Goal: Task Accomplishment & Management: Manage account settings

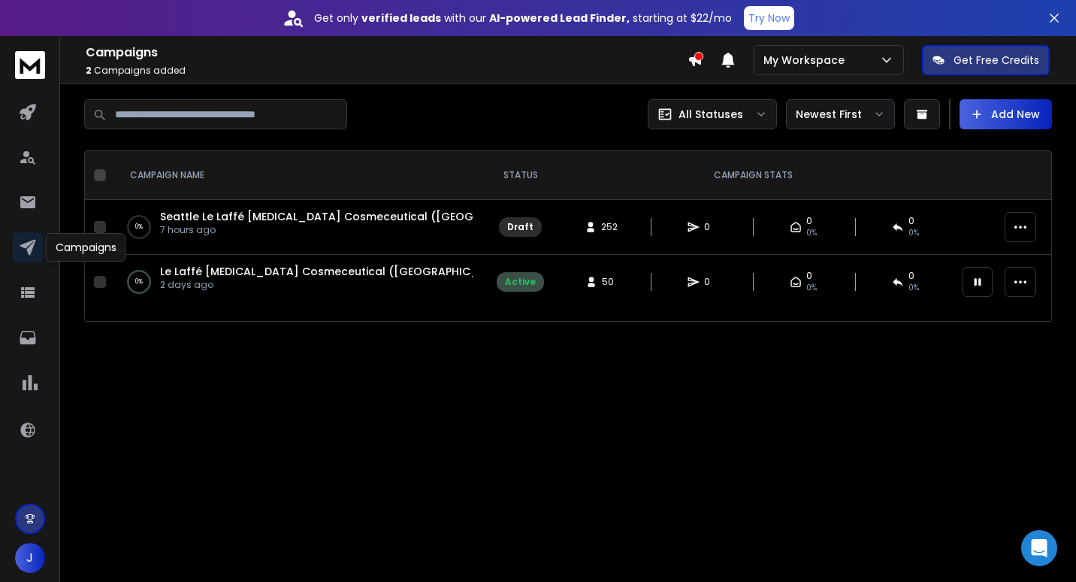
click at [306, 268] on span "Le Laffé [MEDICAL_DATA] Cosmeceutical ([GEOGRAPHIC_DATA])" at bounding box center [339, 271] width 359 height 15
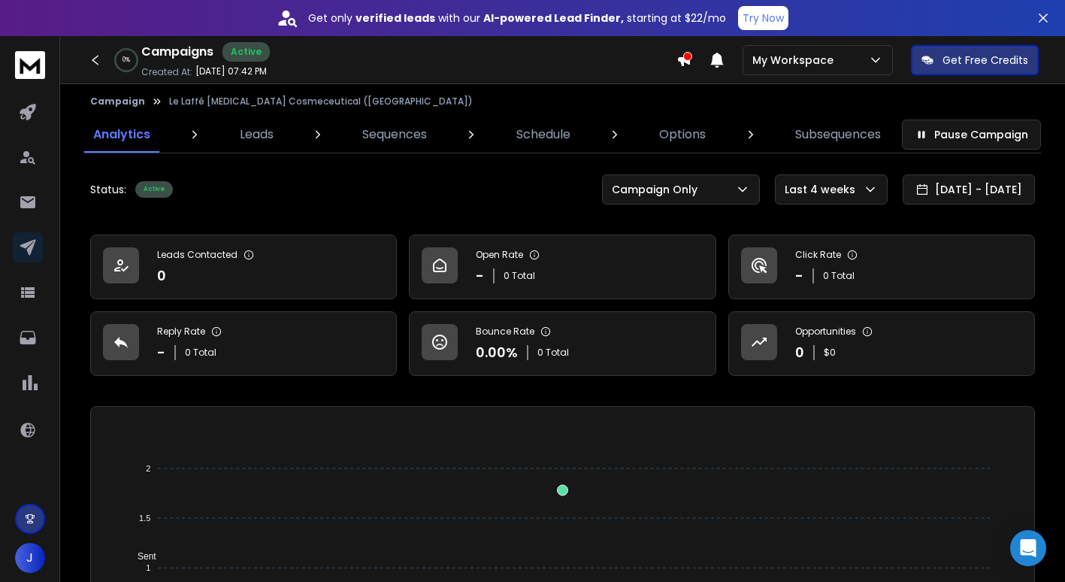
scroll to position [9, 0]
click at [558, 140] on p "Schedule" at bounding box center [543, 135] width 54 height 18
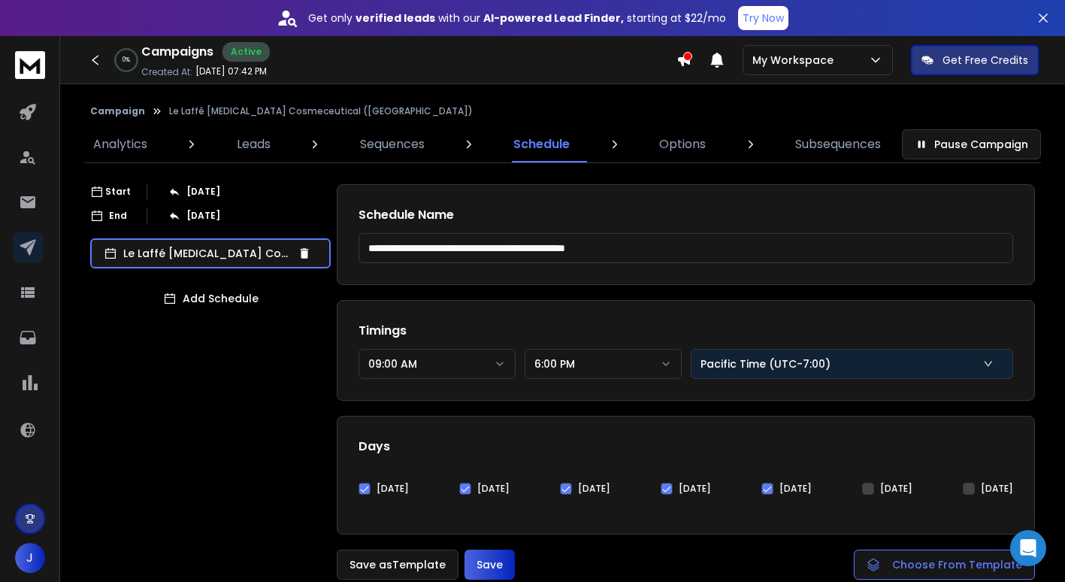
click at [812, 361] on p "Pacific Time (UTC-7:00)" at bounding box center [768, 363] width 136 height 15
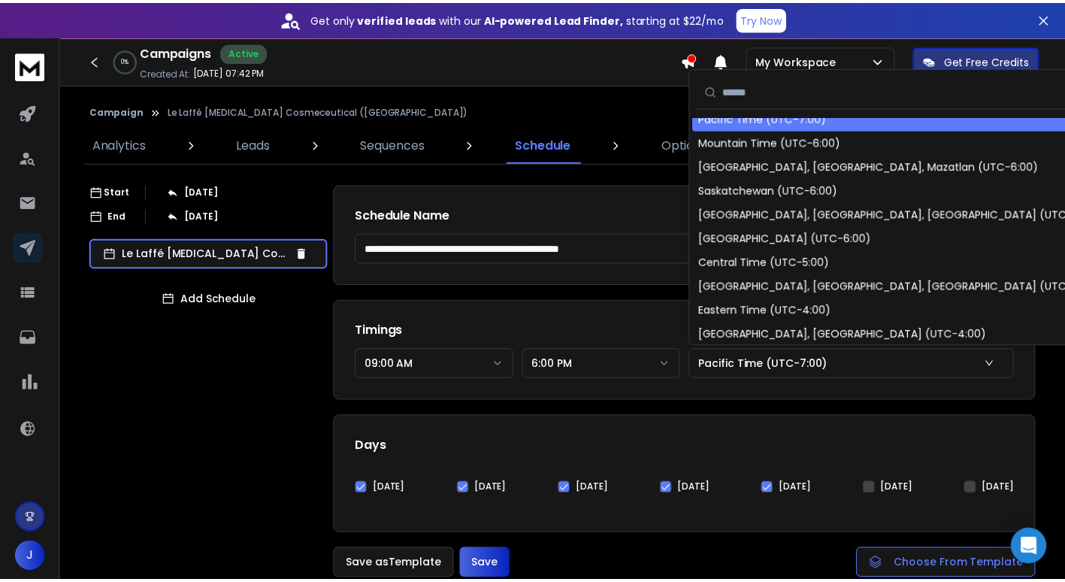
scroll to position [157, 0]
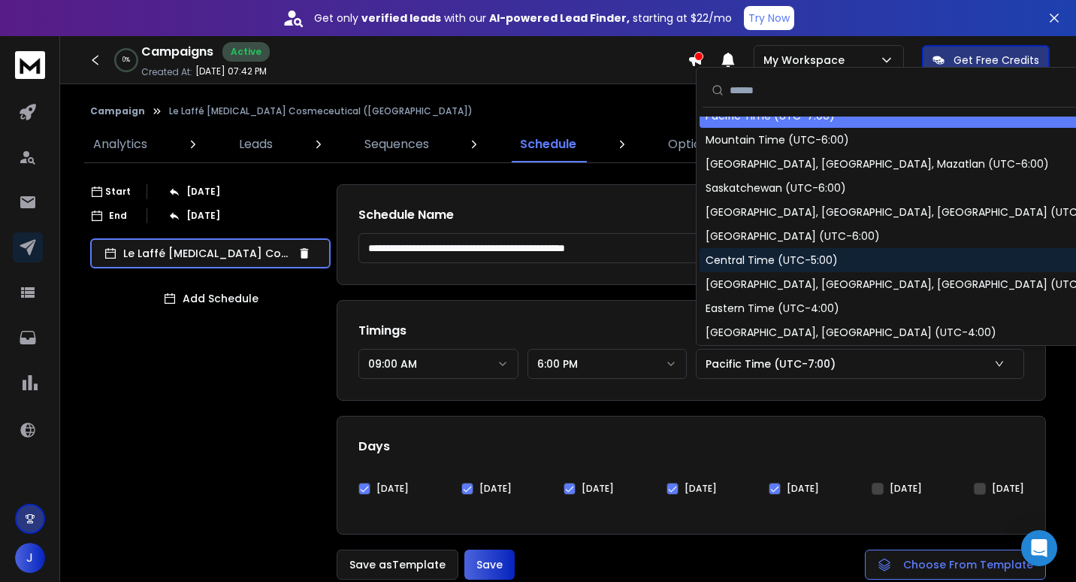
click at [809, 258] on div "Central Time (UTC-5:00)" at bounding box center [772, 259] width 132 height 15
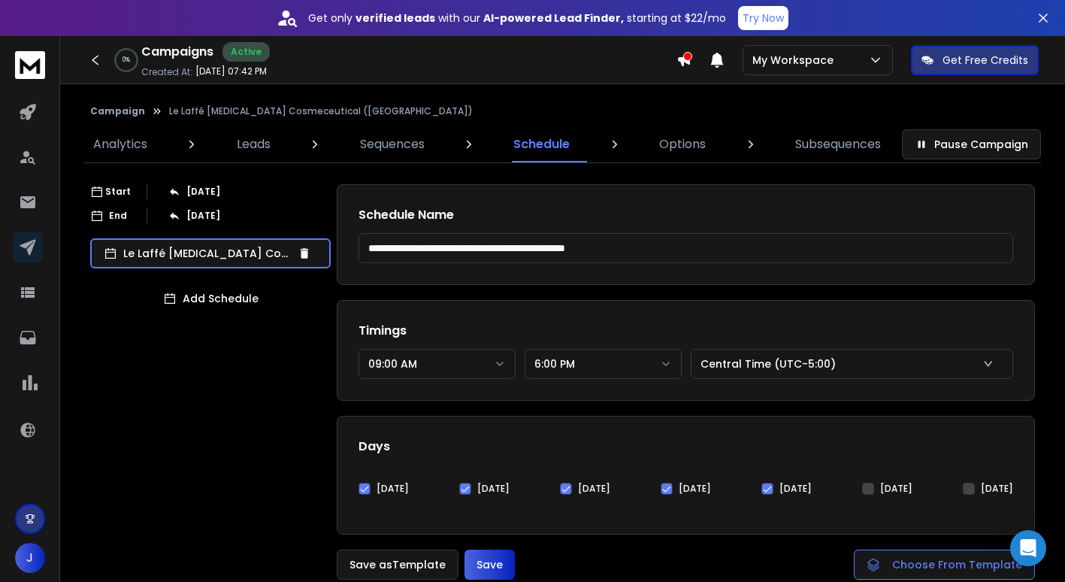
click at [494, 567] on button "Save" at bounding box center [489, 564] width 50 height 30
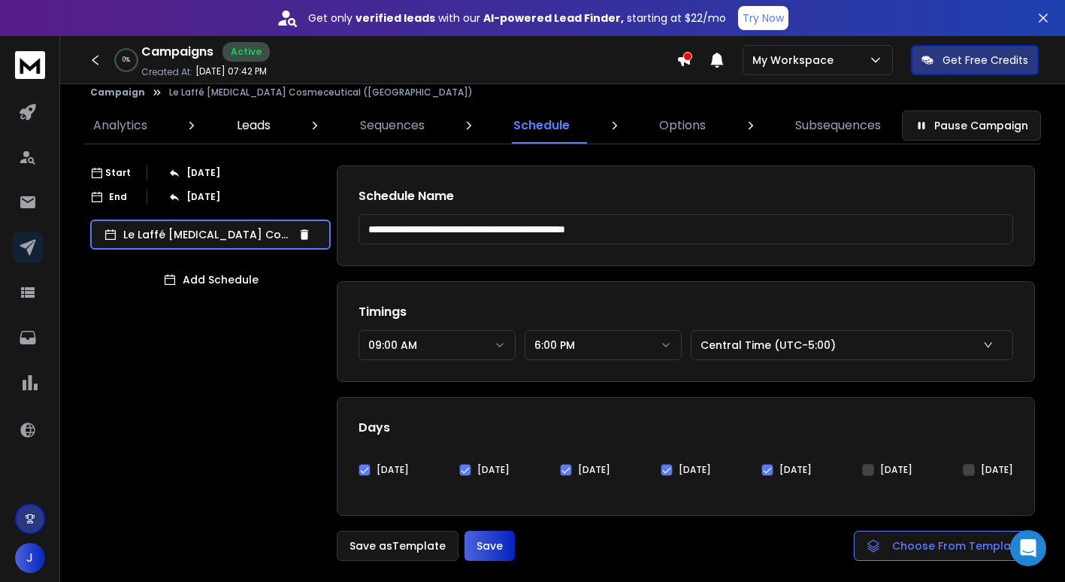
click at [252, 125] on p "Leads" at bounding box center [254, 125] width 34 height 18
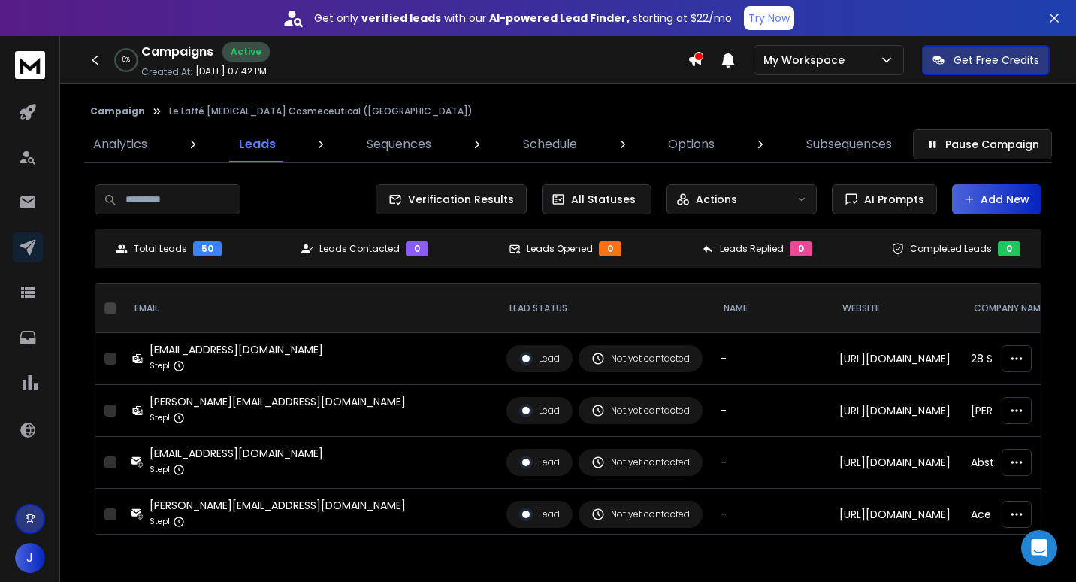
click at [1002, 358] on button "button" at bounding box center [1017, 358] width 30 height 27
click at [747, 197] on div "Actions" at bounding box center [733, 199] width 114 height 15
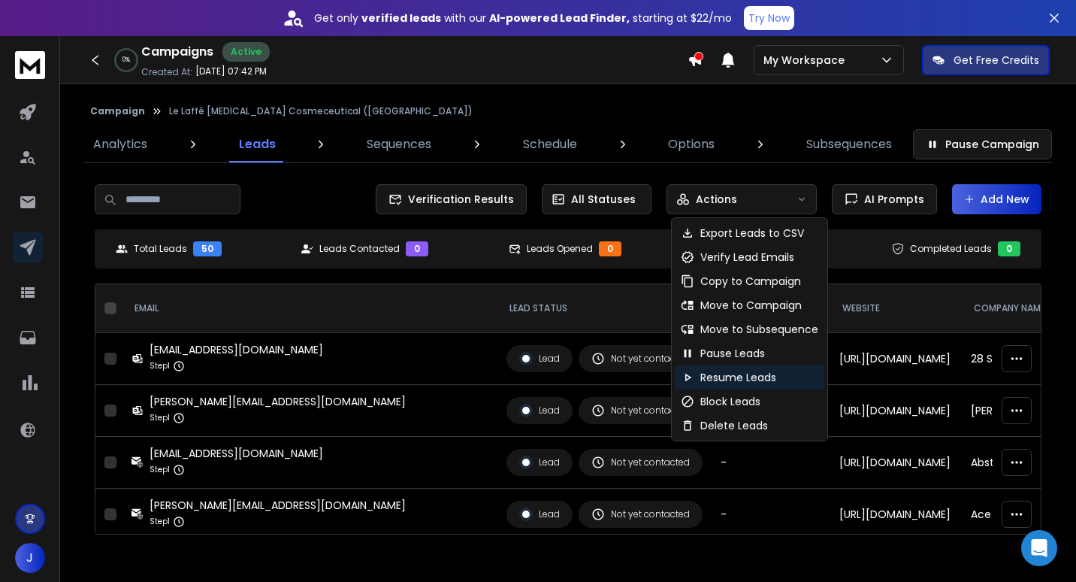
click at [714, 379] on p "Resume Leads" at bounding box center [738, 377] width 76 height 15
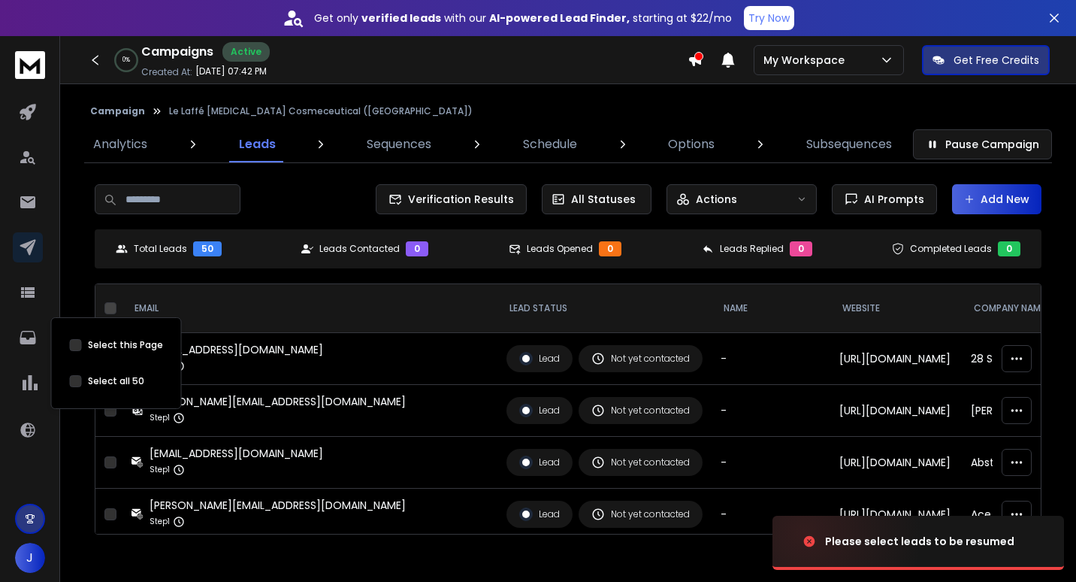
click at [108, 310] on button "Select this Page" at bounding box center [110, 308] width 12 height 12
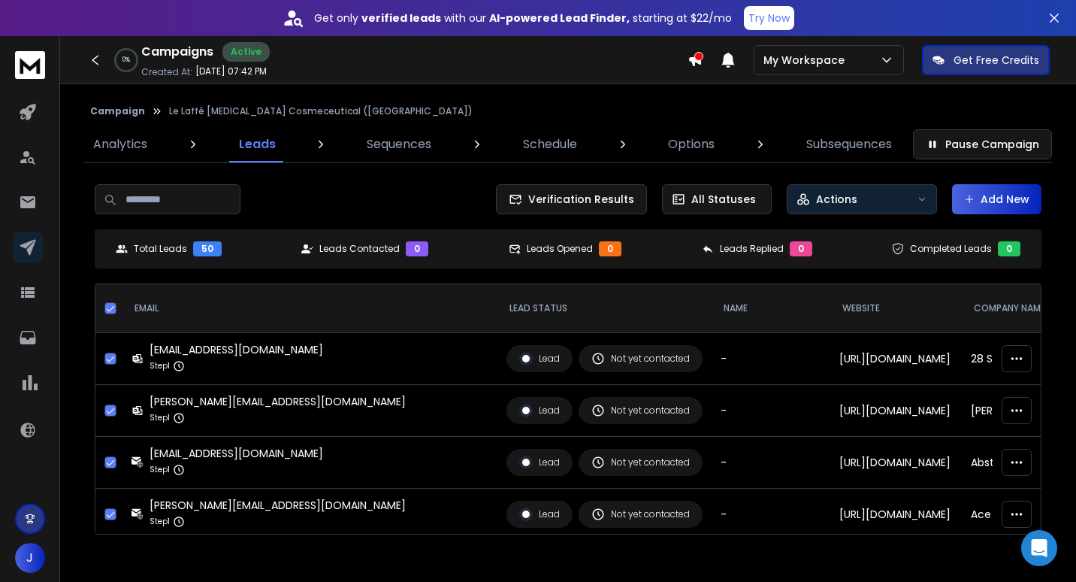
click at [837, 201] on p "Actions" at bounding box center [836, 199] width 41 height 15
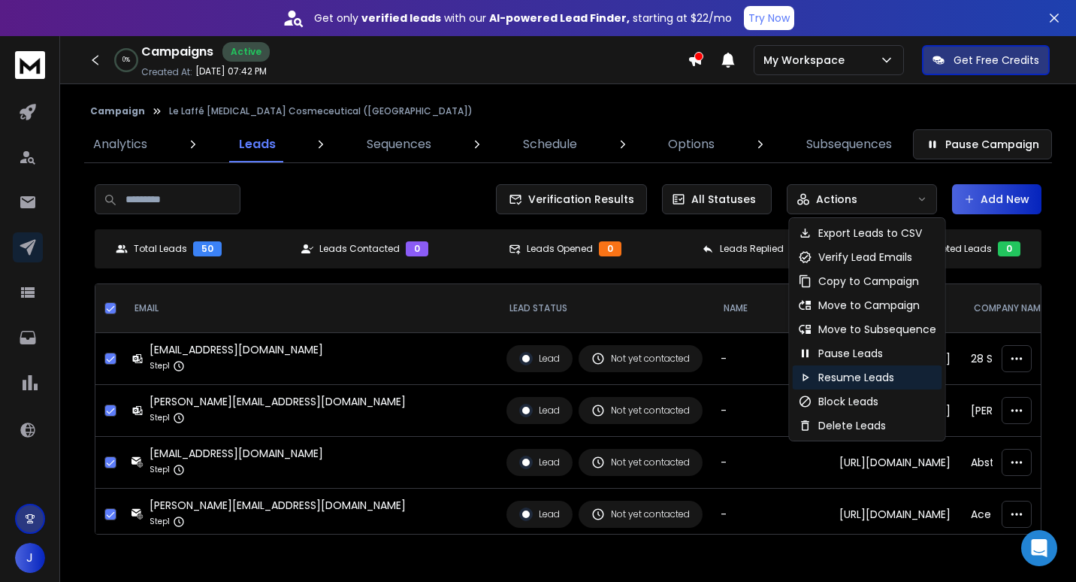
click at [808, 374] on icon at bounding box center [806, 377] width 14 height 14
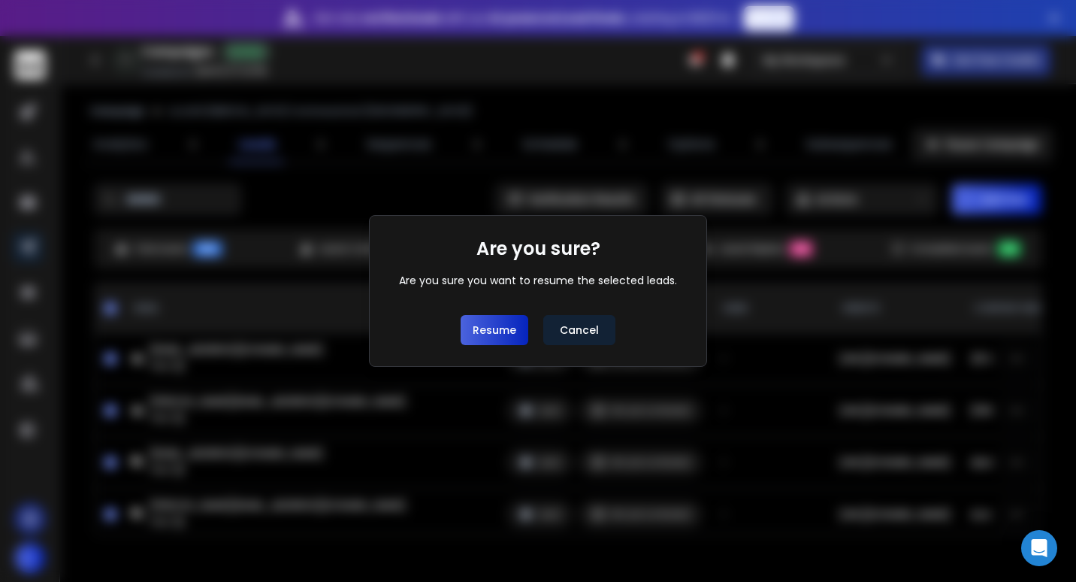
click at [588, 327] on button "Cancel" at bounding box center [579, 330] width 72 height 30
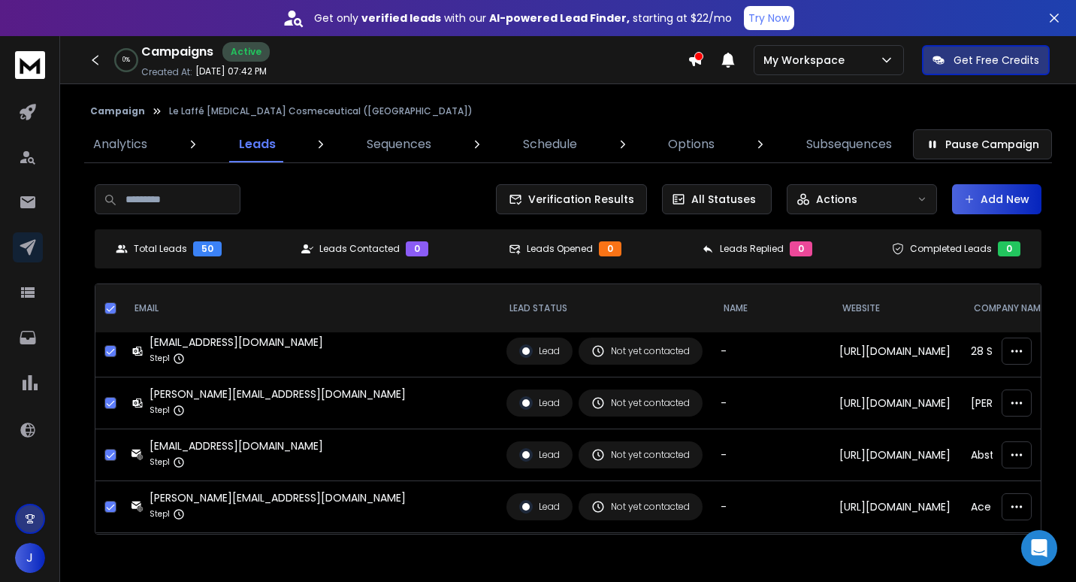
scroll to position [5, 0]
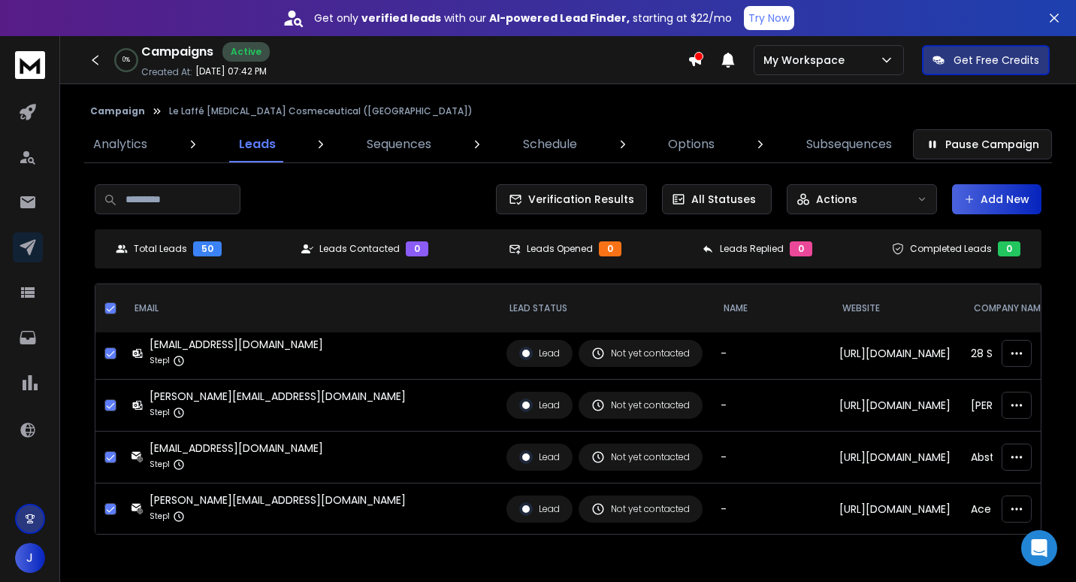
click at [175, 362] on div "Step 1" at bounding box center [167, 360] width 35 height 15
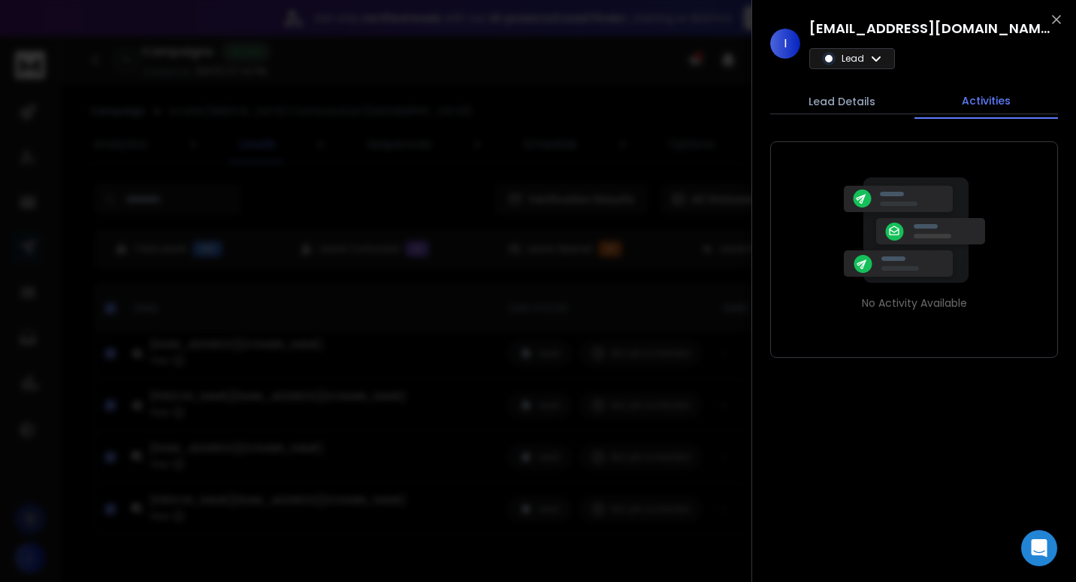
click at [975, 104] on button "Activities" at bounding box center [987, 101] width 144 height 35
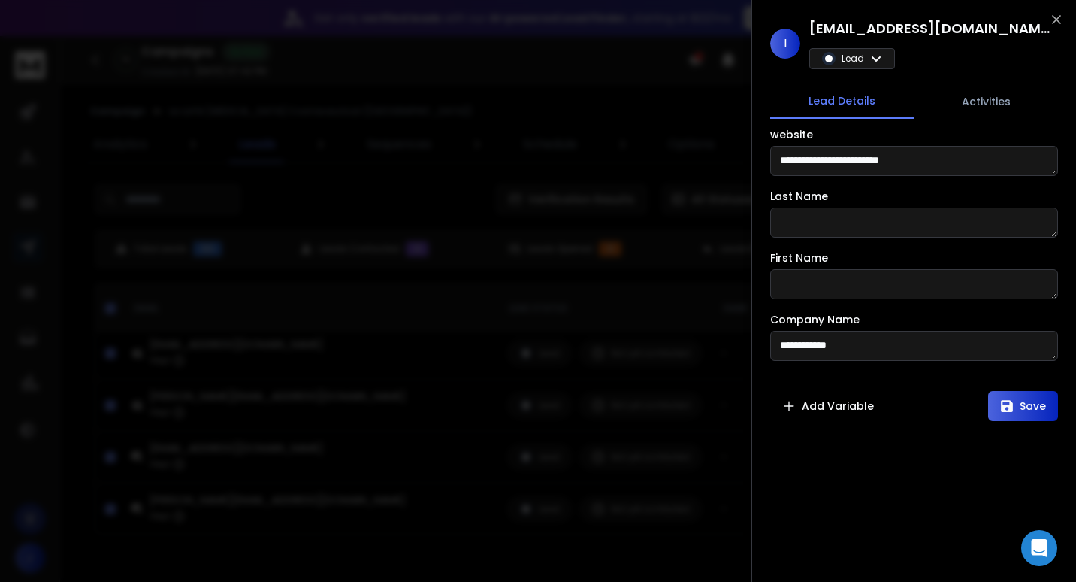
click at [851, 98] on button "Lead Details" at bounding box center [842, 101] width 144 height 35
click at [1060, 21] on icon "button" at bounding box center [1056, 19] width 15 height 15
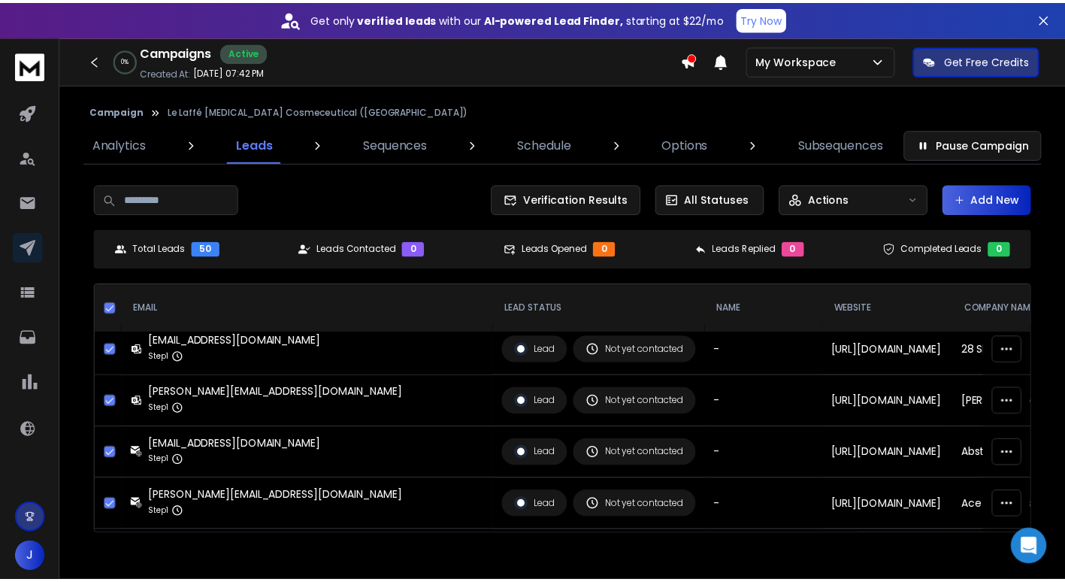
scroll to position [0, 0]
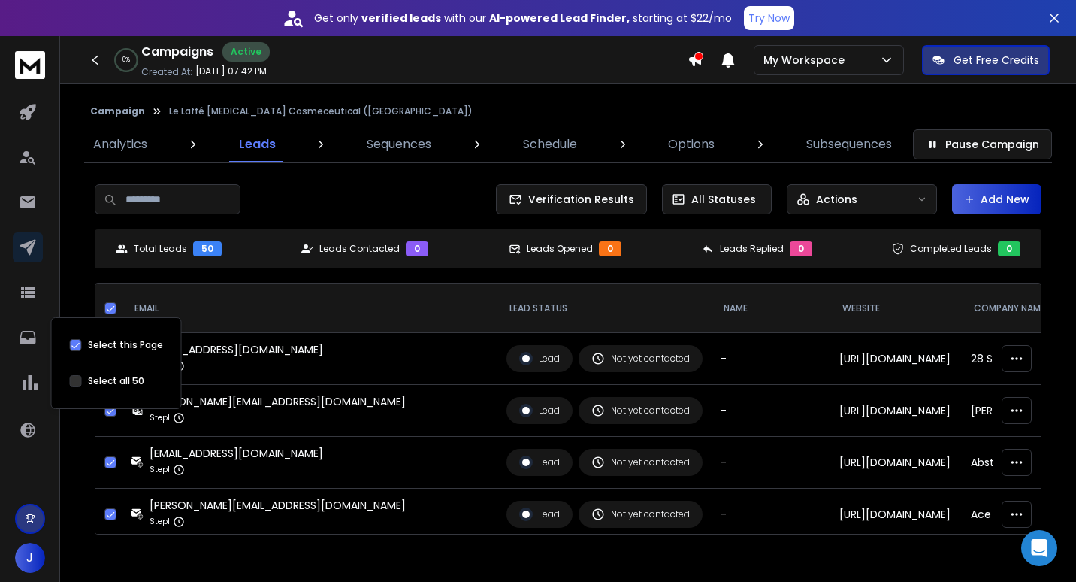
click at [105, 309] on button "Select this Page" at bounding box center [110, 308] width 12 height 12
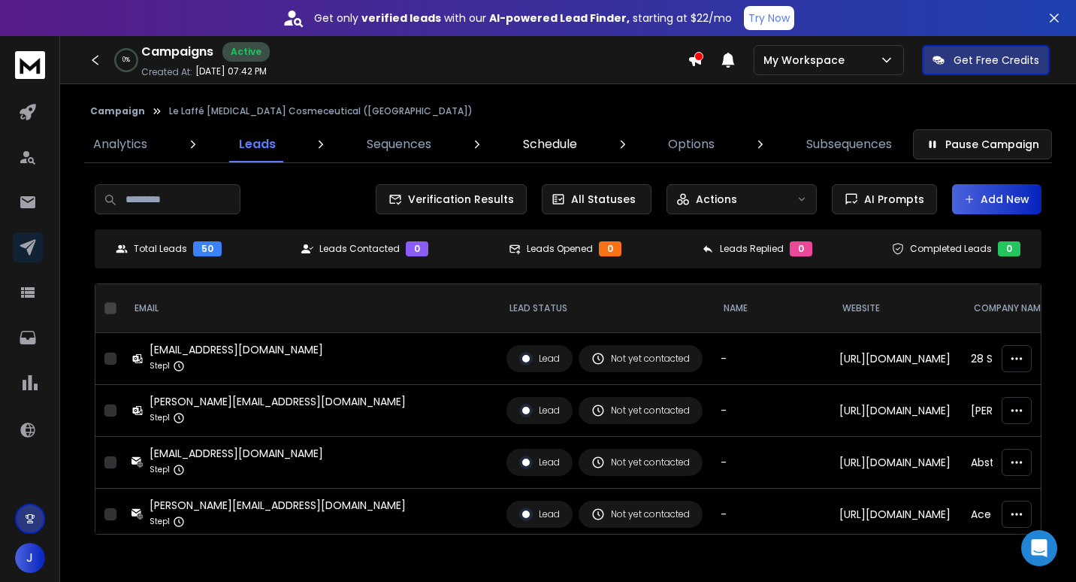
click at [551, 140] on p "Schedule" at bounding box center [550, 144] width 54 height 18
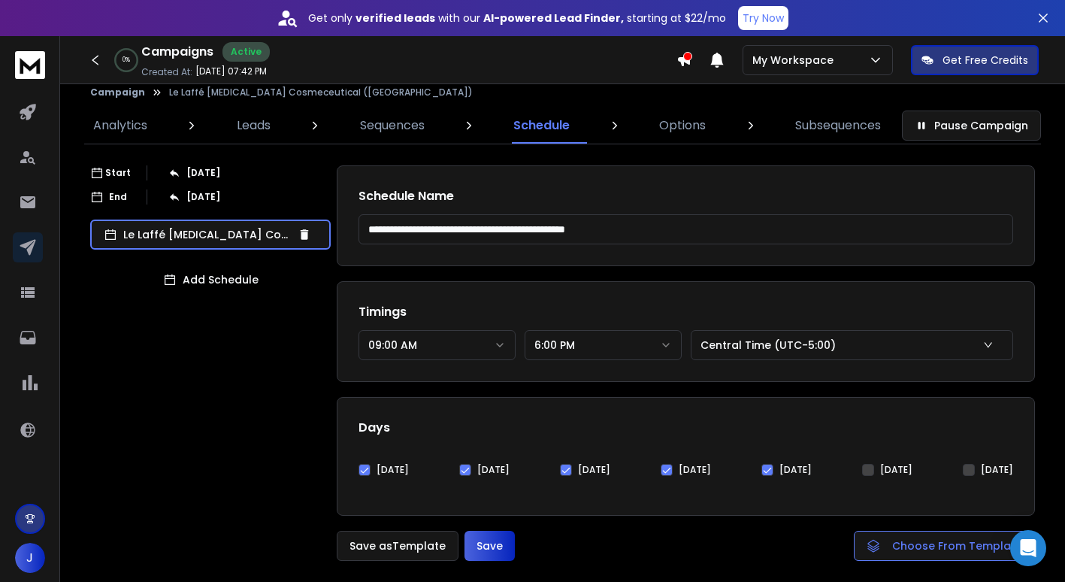
scroll to position [19, 0]
click at [16, 294] on link at bounding box center [28, 292] width 30 height 30
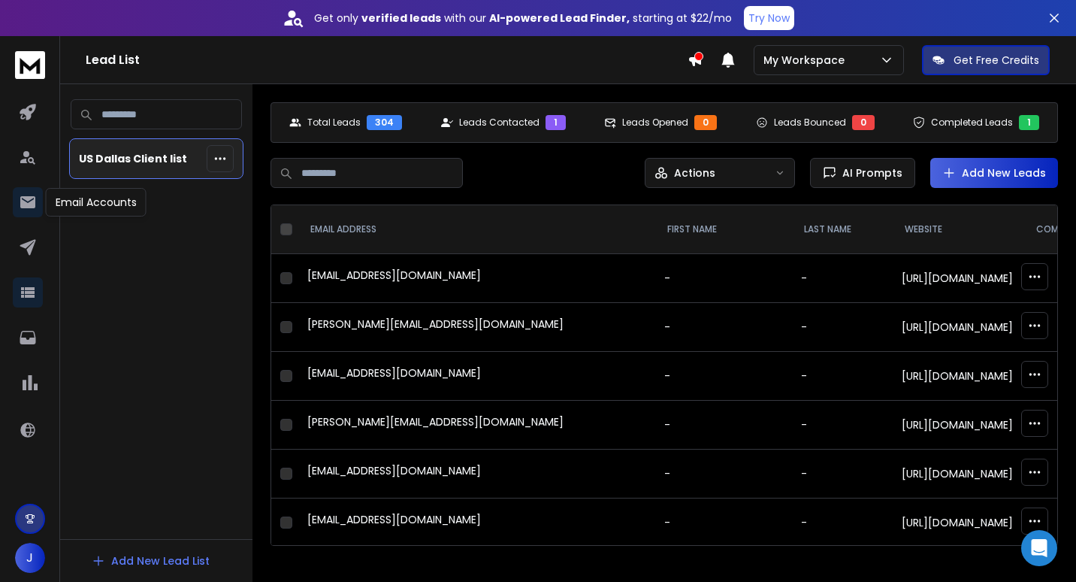
click at [25, 207] on icon at bounding box center [27, 202] width 15 height 12
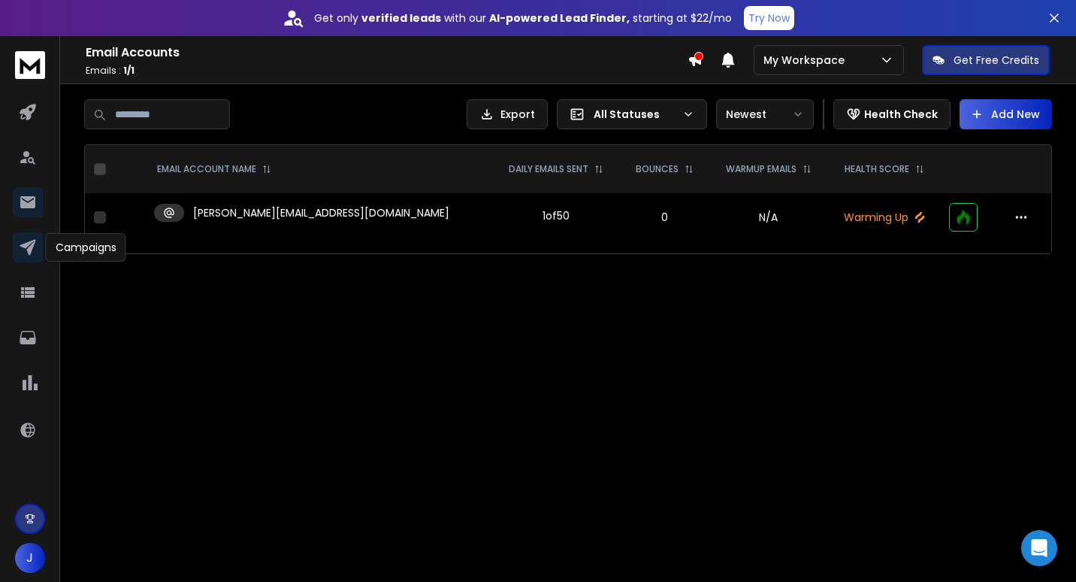
click at [26, 243] on icon at bounding box center [28, 247] width 16 height 16
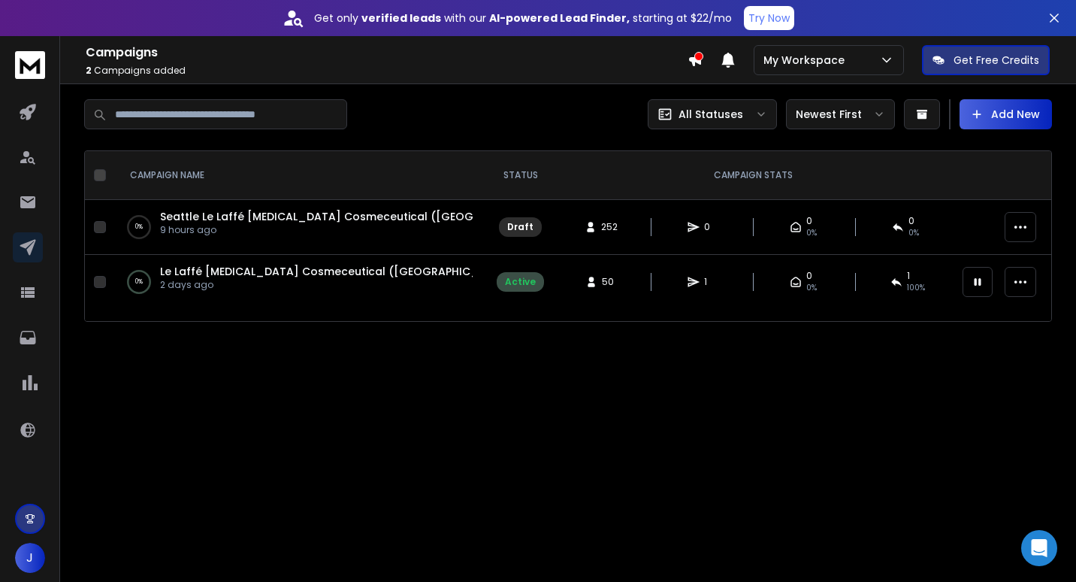
click at [210, 267] on span "Le Laffé [MEDICAL_DATA] Cosmeceutical ([GEOGRAPHIC_DATA])" at bounding box center [339, 271] width 359 height 15
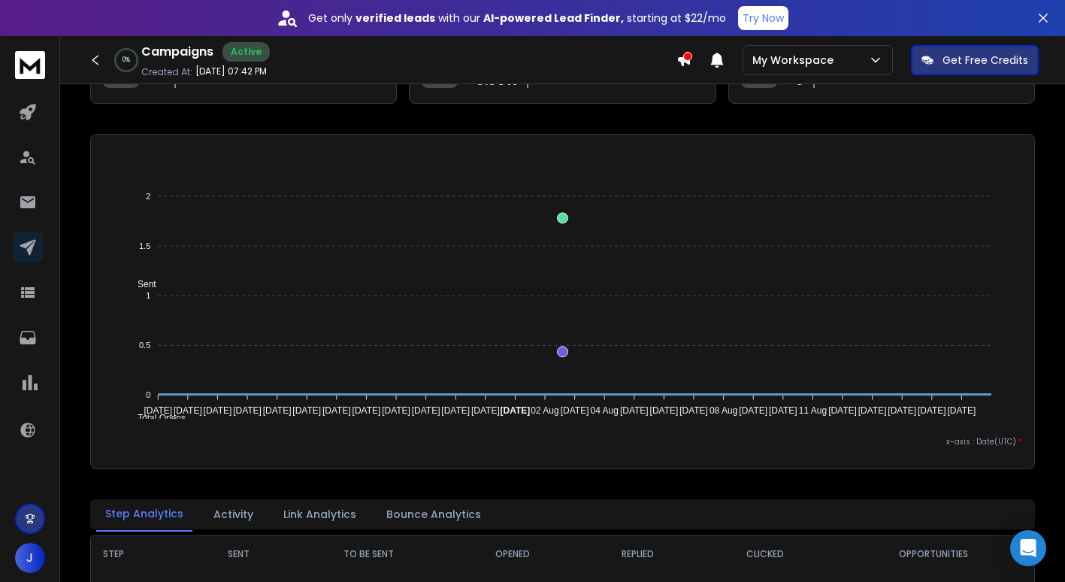
scroll to position [281, 0]
drag, startPoint x: 444, startPoint y: 417, endPoint x: 269, endPoint y: 429, distance: 175.5
click at [269, 429] on div "Sent Total Opens Unique Opens Links Clicked Total Replies 2 2 1.5 1.5 1 1 0.5 0…" at bounding box center [562, 293] width 919 height 274
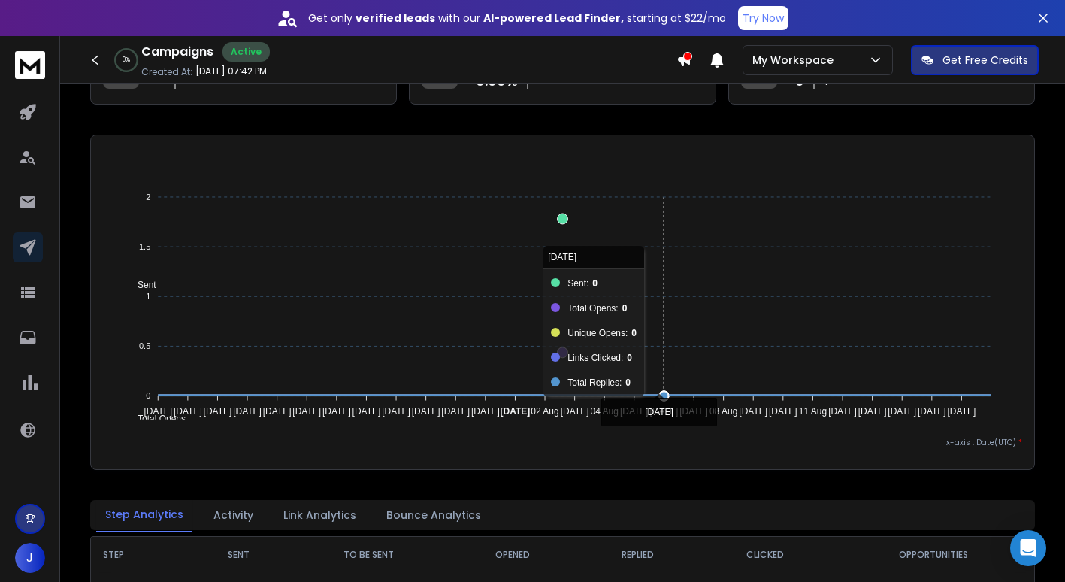
drag, startPoint x: 824, startPoint y: 364, endPoint x: 612, endPoint y: 390, distance: 213.5
click at [612, 390] on foreignobject "Sent Total Opens Unique Opens Links Clicked Total Replies" at bounding box center [562, 287] width 873 height 263
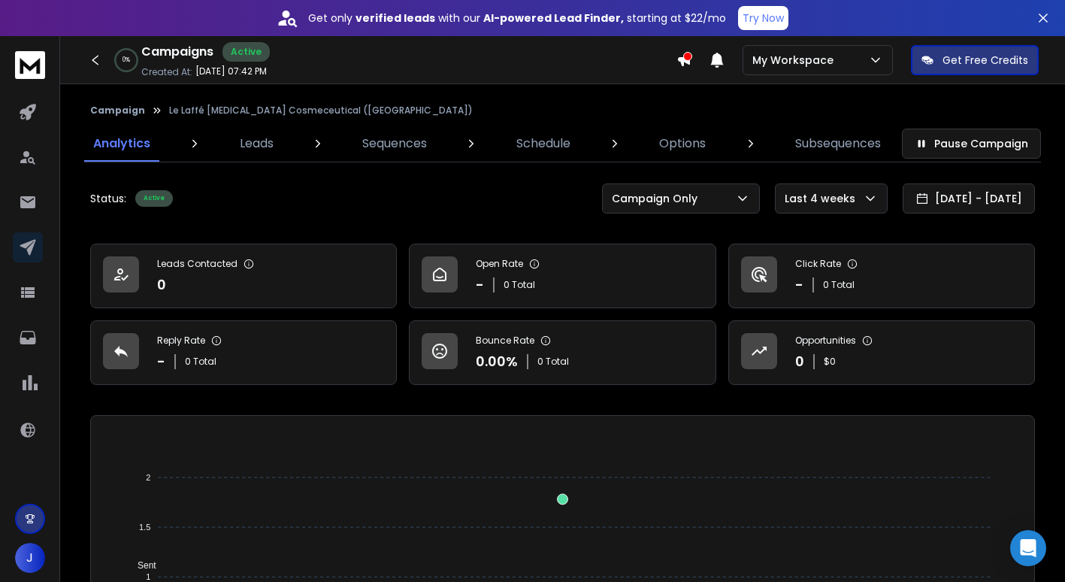
scroll to position [0, 0]
click at [916, 204] on button "[DATE] - [DATE]" at bounding box center [969, 199] width 132 height 30
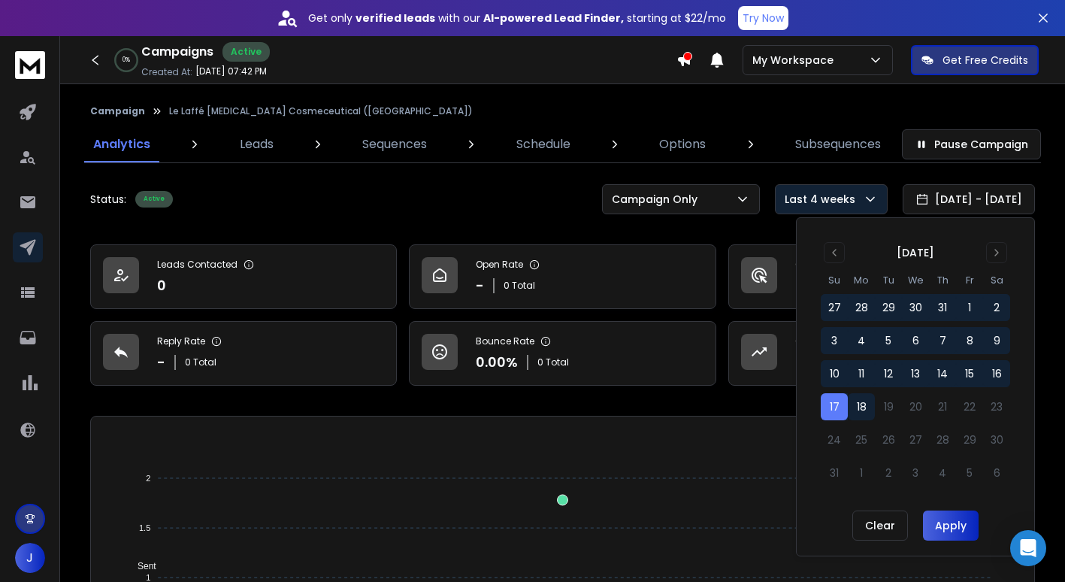
click at [863, 195] on icon "button" at bounding box center [870, 199] width 15 height 15
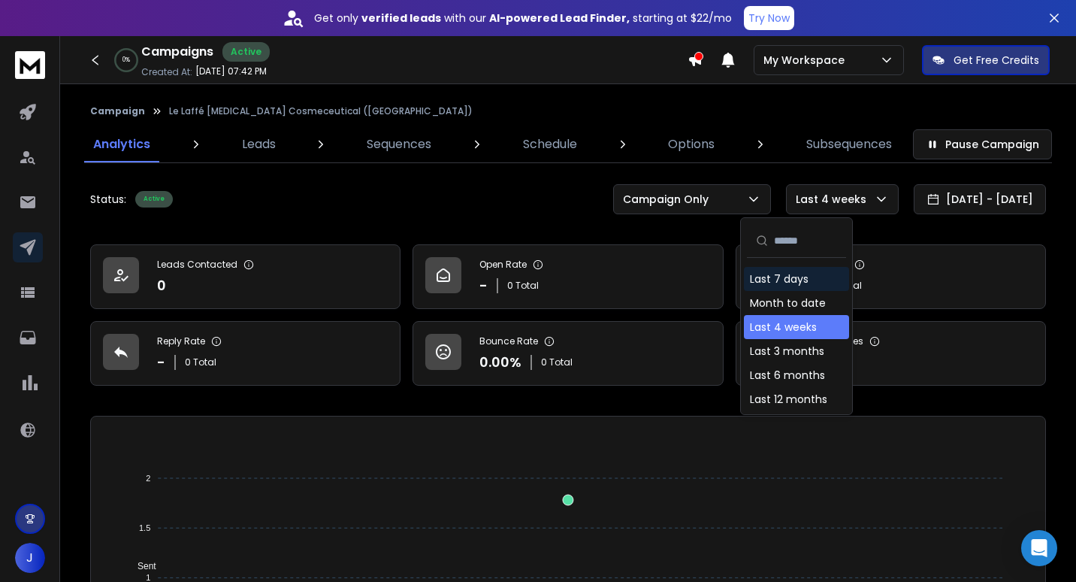
click at [812, 277] on div "Last 7 days" at bounding box center [796, 279] width 105 height 24
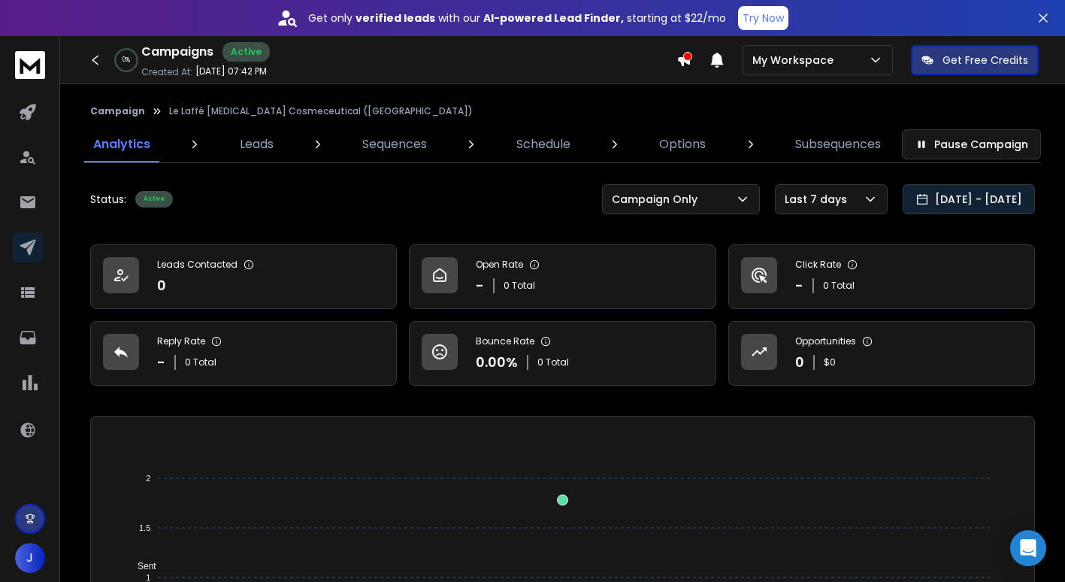
click at [903, 193] on button "[DATE] - [DATE]" at bounding box center [969, 199] width 132 height 30
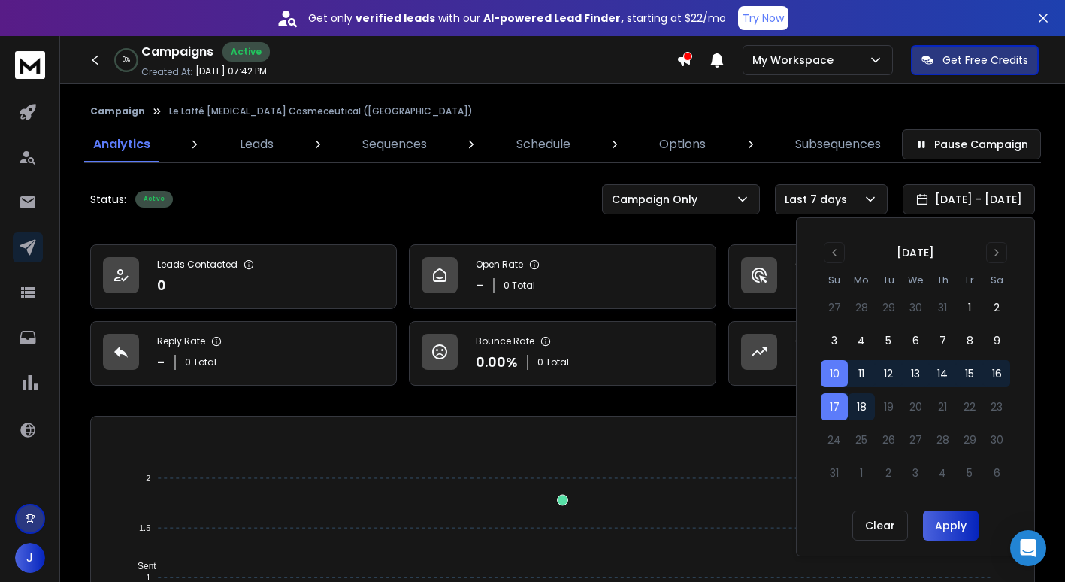
click at [999, 398] on td "23" at bounding box center [996, 406] width 27 height 27
click at [994, 404] on td "23" at bounding box center [996, 406] width 27 height 27
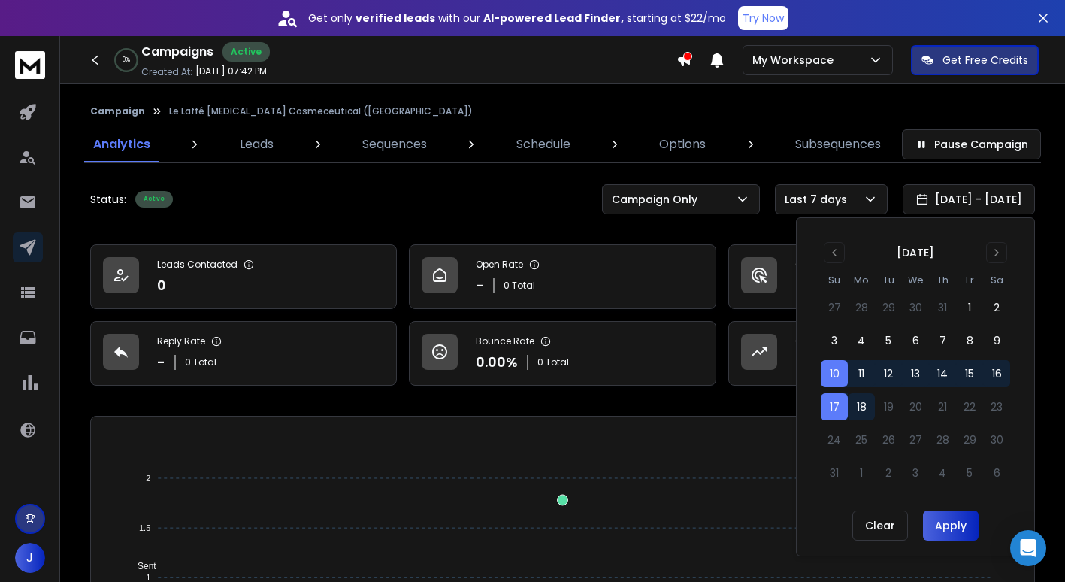
click at [513, 199] on div "Status: Active Pause Campaign Campaign Only Last 7 days [DATE] - [DATE]" at bounding box center [562, 199] width 945 height 30
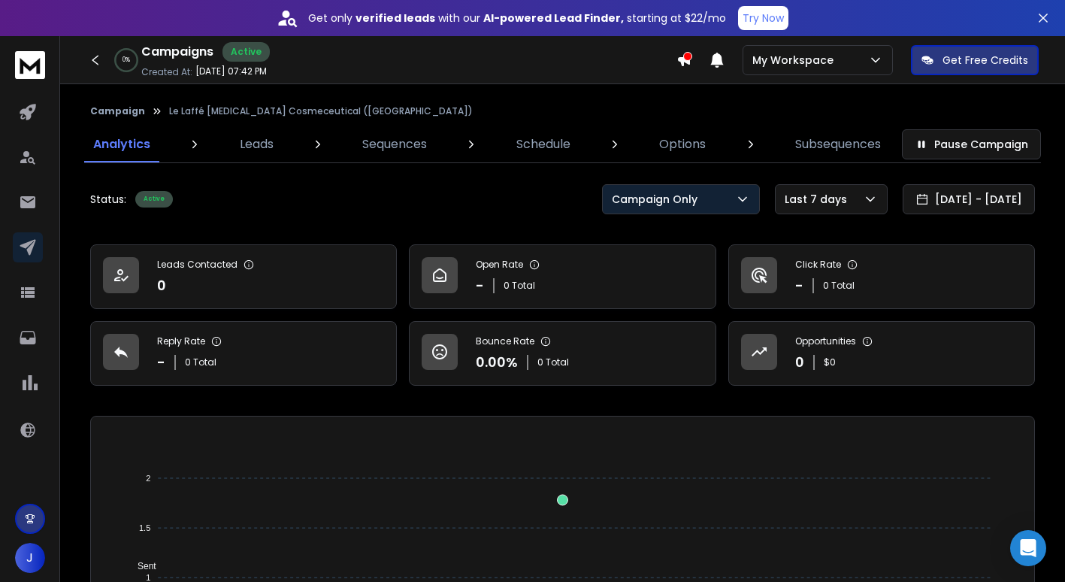
click at [735, 195] on icon at bounding box center [742, 199] width 15 height 15
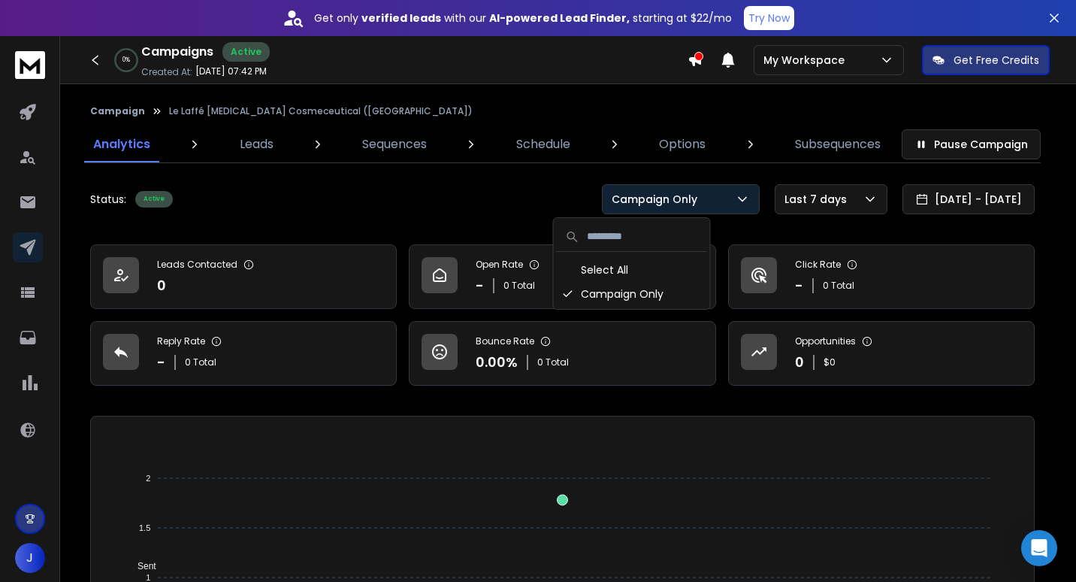
click at [735, 195] on icon at bounding box center [742, 199] width 15 height 15
click at [377, 197] on div "Status: Active Pause Campaign Campaign Only Last 7 days [DATE] - [DATE]" at bounding box center [562, 199] width 945 height 30
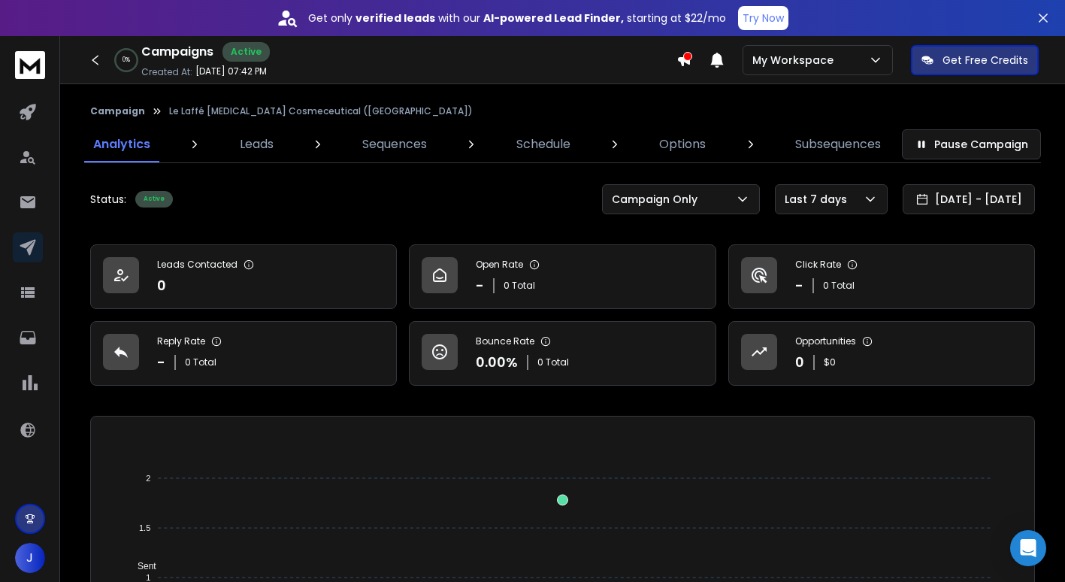
click at [148, 199] on div "Active" at bounding box center [154, 199] width 38 height 17
click at [558, 146] on p "Schedule" at bounding box center [543, 144] width 54 height 18
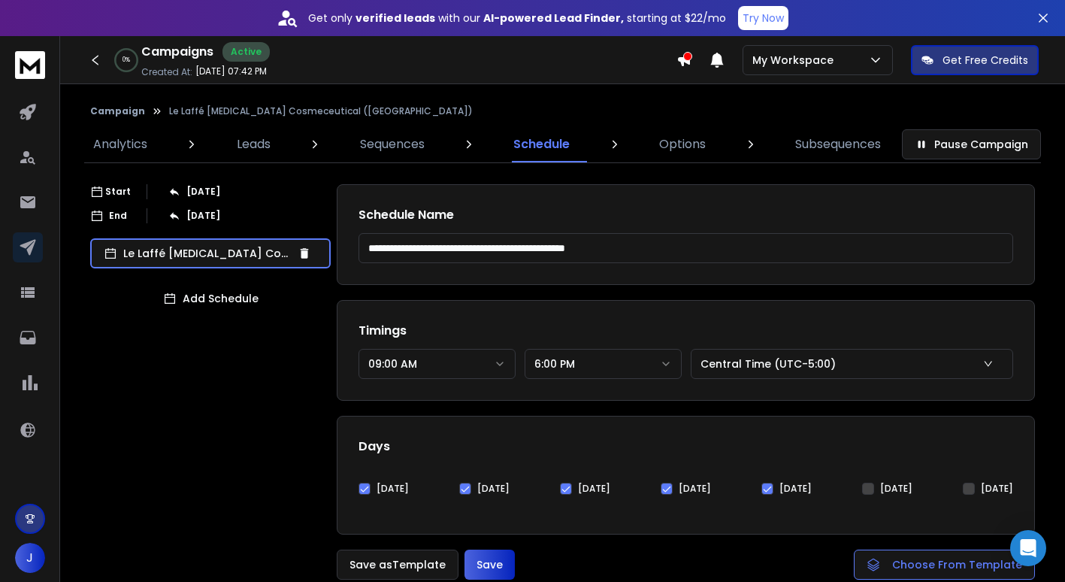
scroll to position [19, 0]
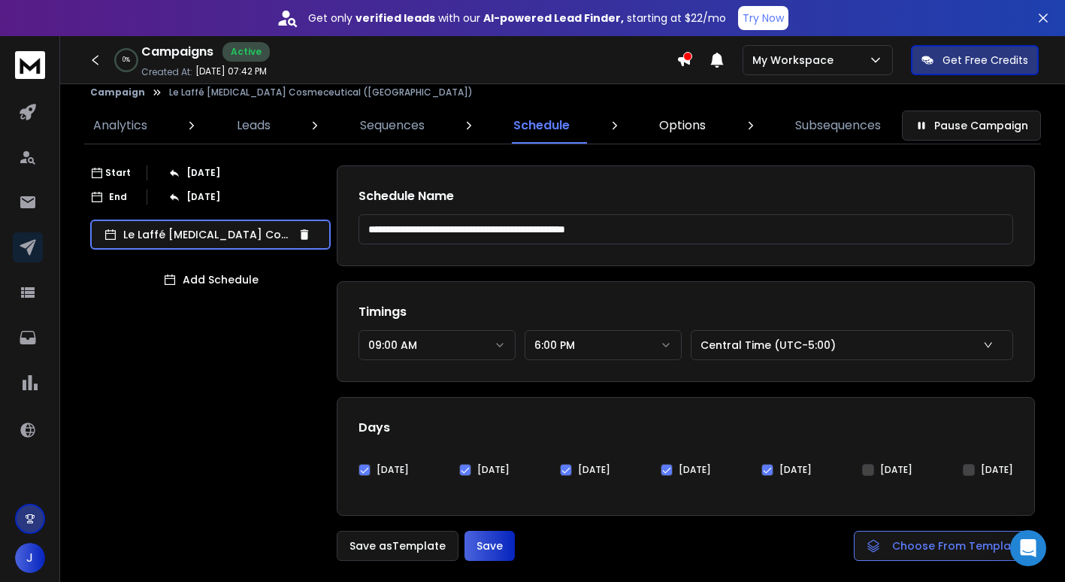
click at [678, 125] on p "Options" at bounding box center [682, 125] width 47 height 18
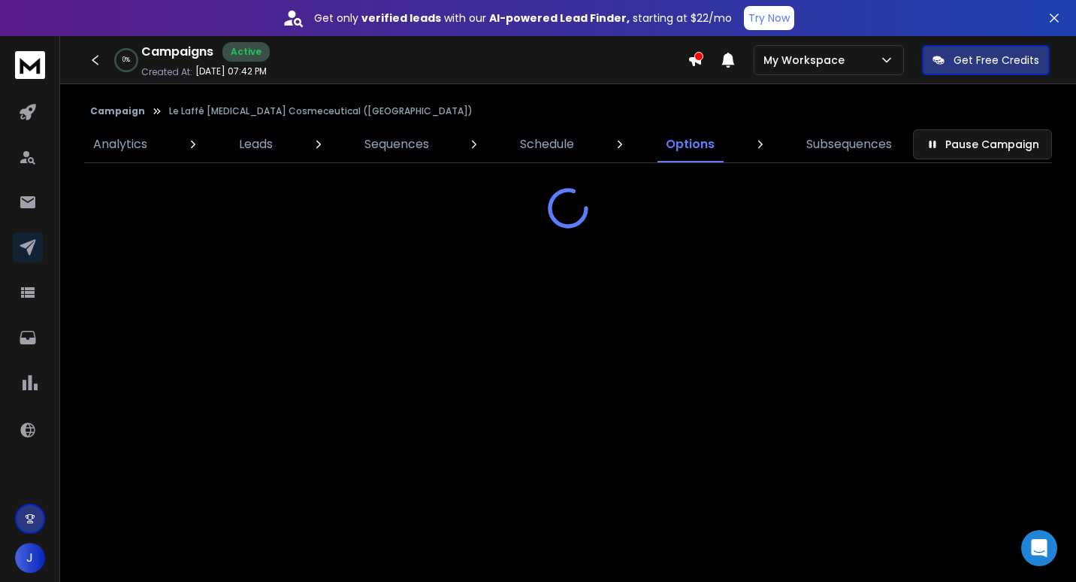
select select "*********"
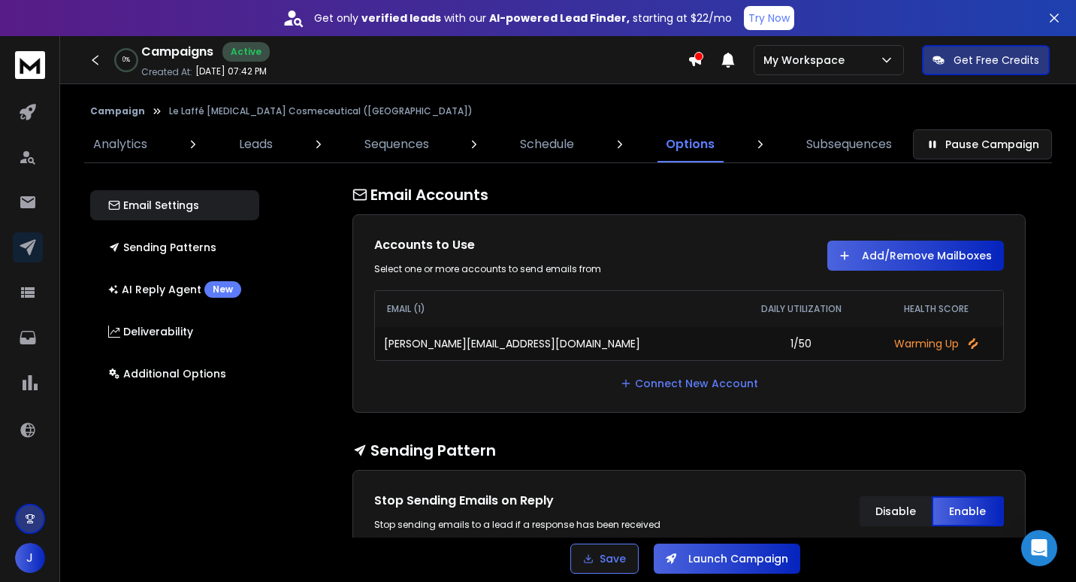
click at [904, 343] on p "Warming Up" at bounding box center [936, 343] width 116 height 15
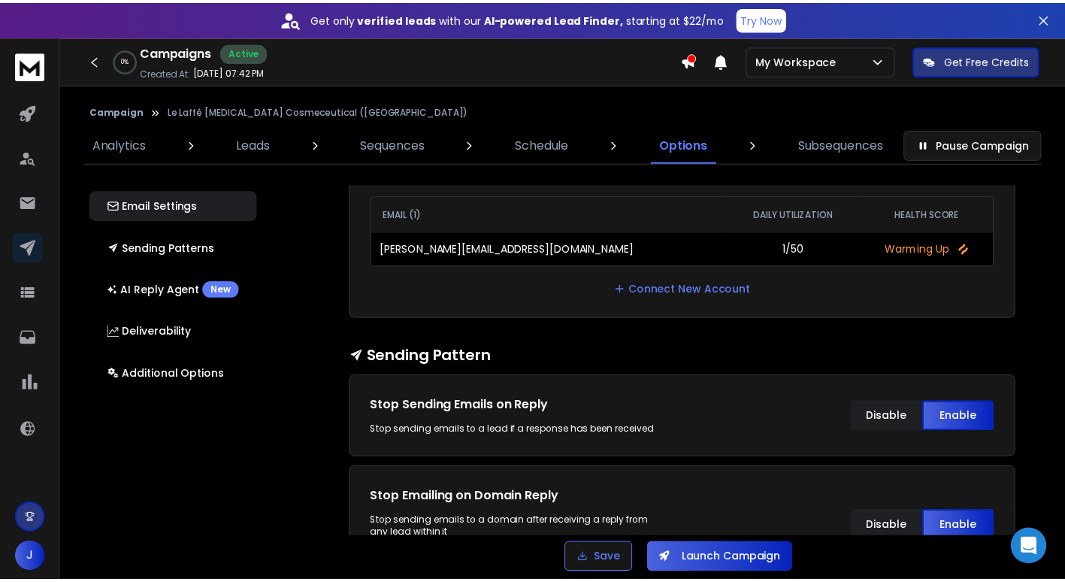
scroll to position [95, 0]
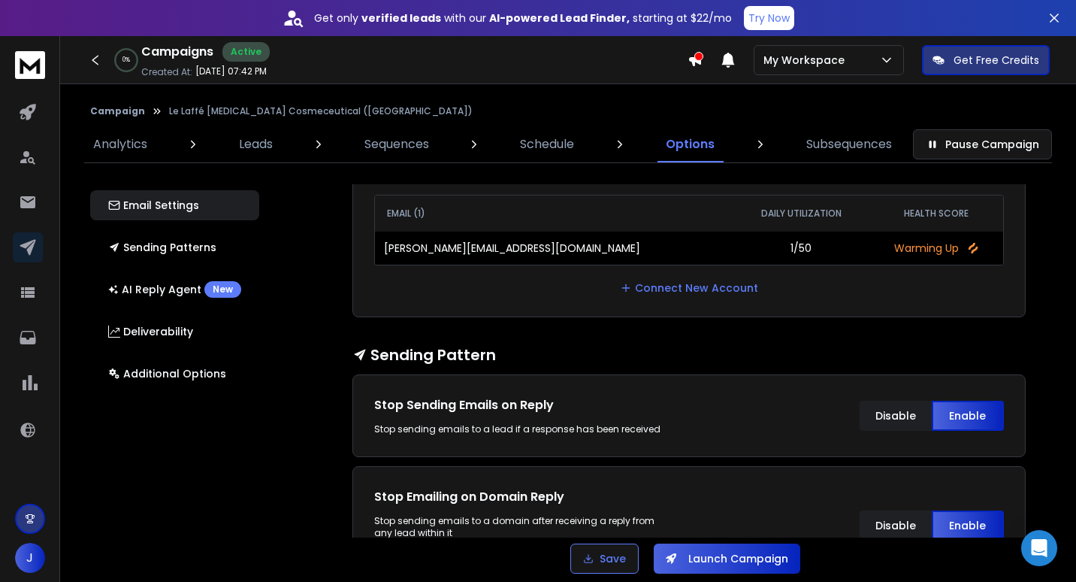
click at [113, 111] on button "Campaign" at bounding box center [117, 111] width 55 height 12
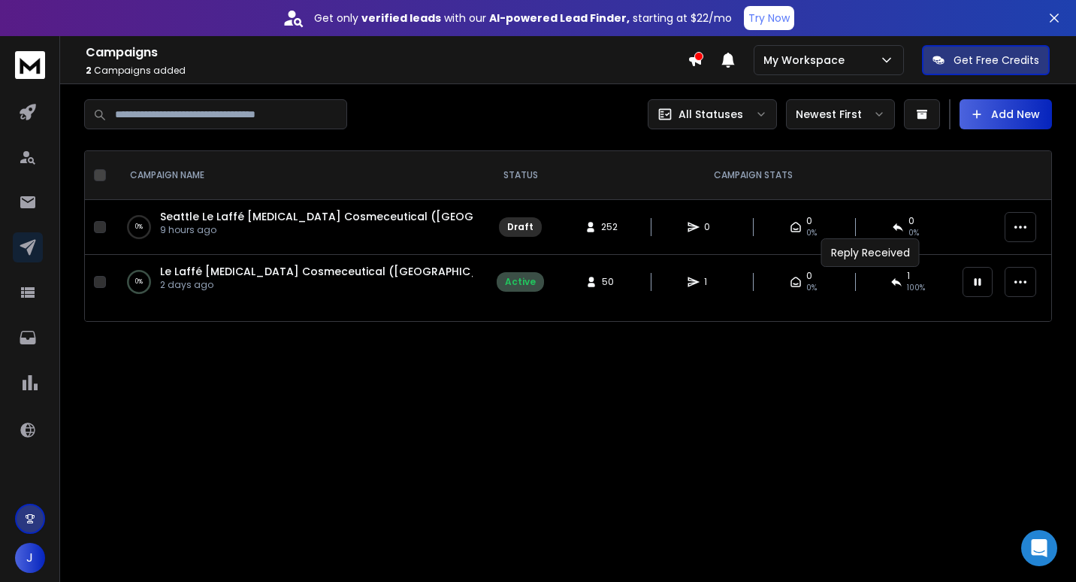
click at [907, 277] on span "1" at bounding box center [908, 276] width 3 height 12
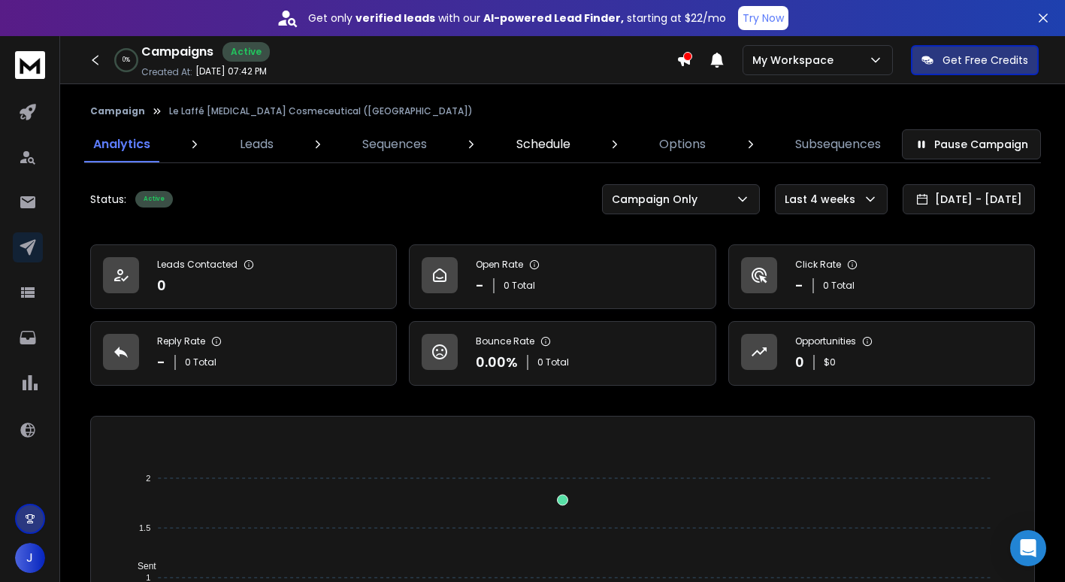
click at [546, 151] on p "Schedule" at bounding box center [543, 144] width 54 height 18
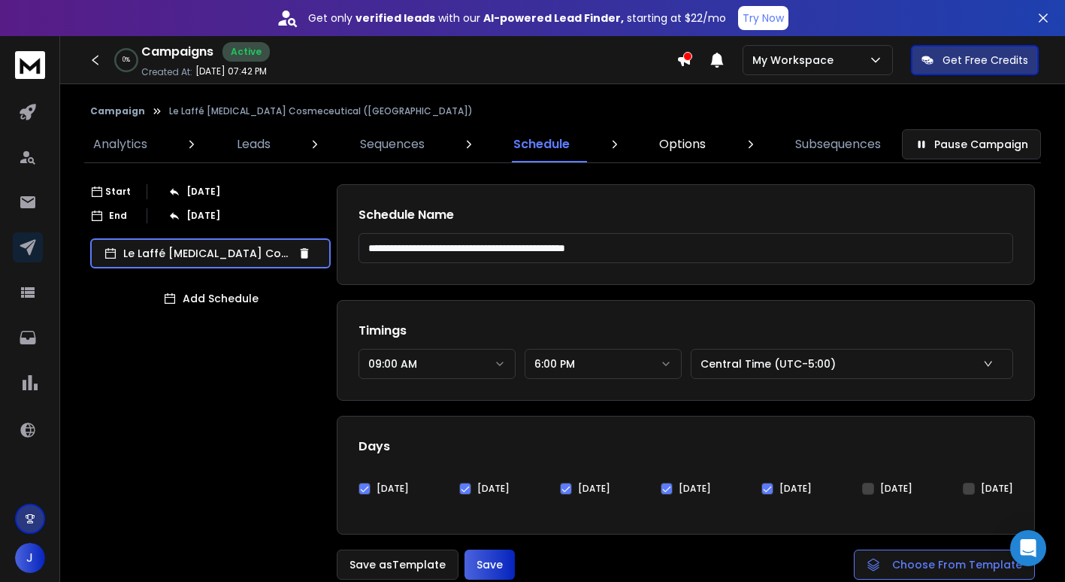
click at [697, 146] on p "Options" at bounding box center [682, 144] width 47 height 18
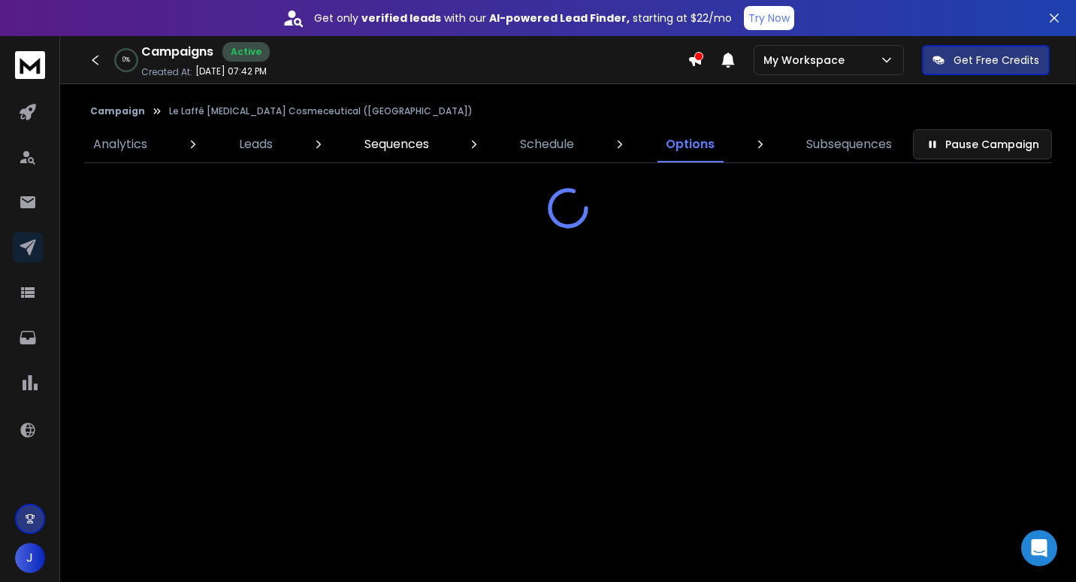
select select "*********"
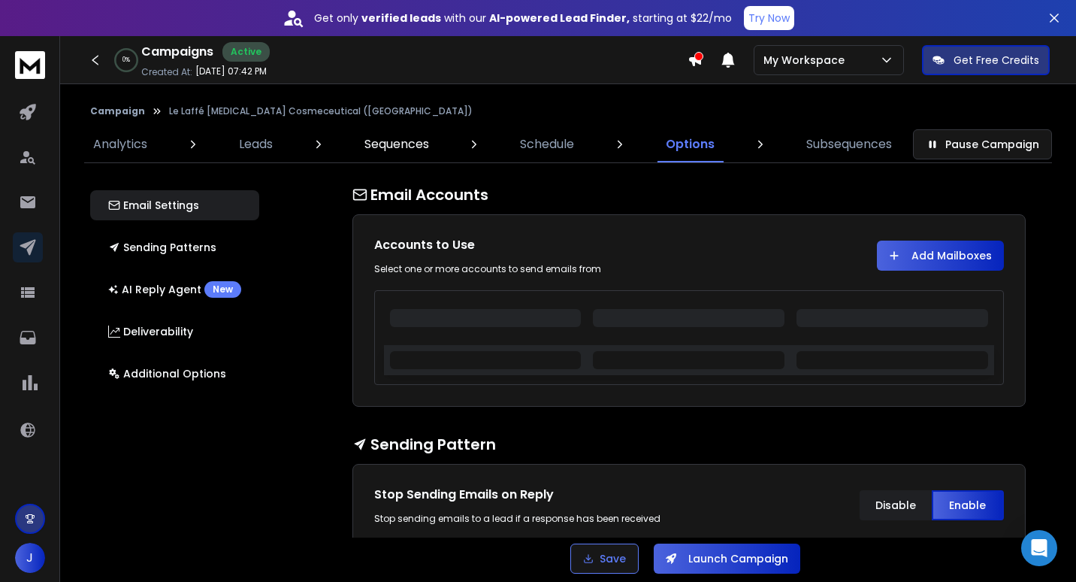
click at [416, 147] on p "Sequences" at bounding box center [396, 144] width 65 height 18
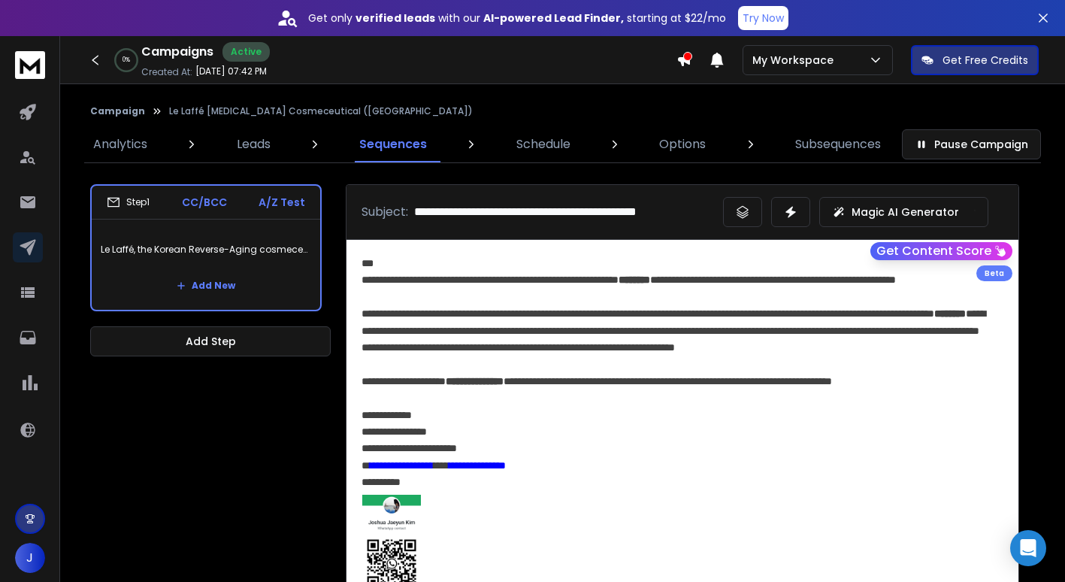
click at [531, 351] on div "**********" at bounding box center [676, 339] width 630 height 68
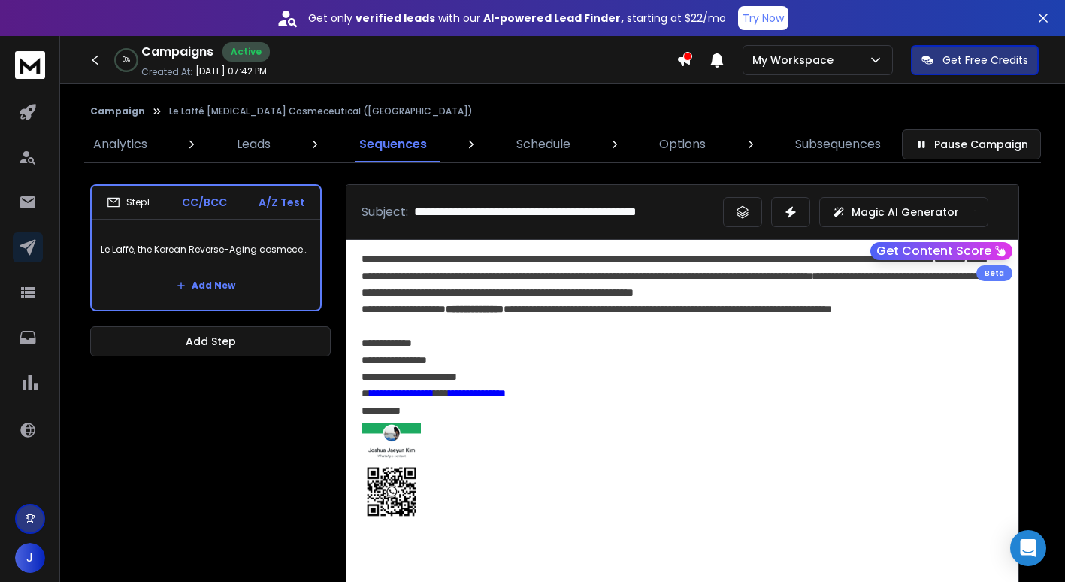
scroll to position [71, 0]
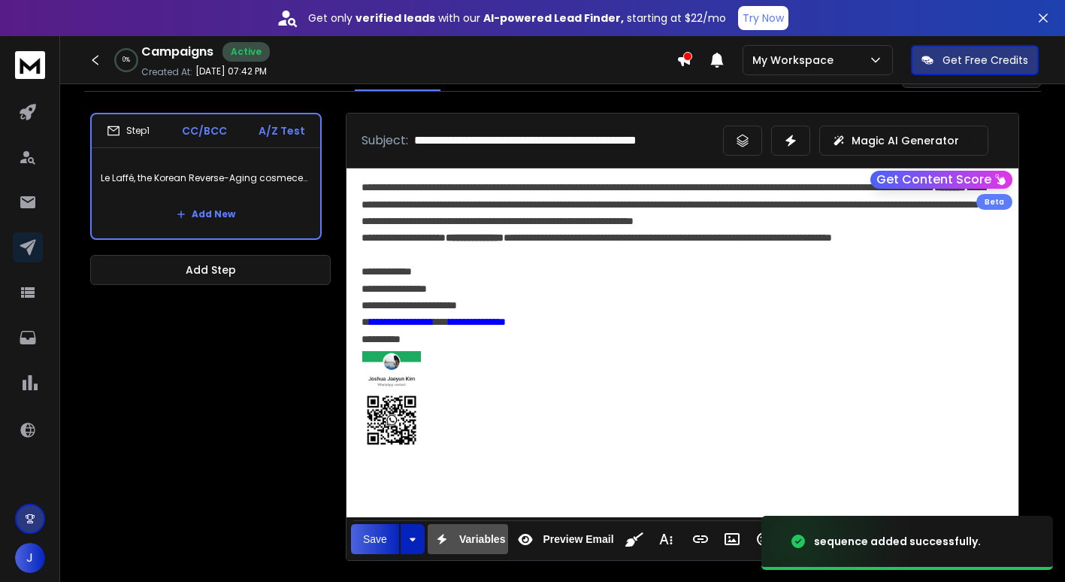
click at [430, 536] on div "Variables" at bounding box center [468, 539] width 81 height 24
click at [416, 539] on icon "button" at bounding box center [413, 538] width 18 height 9
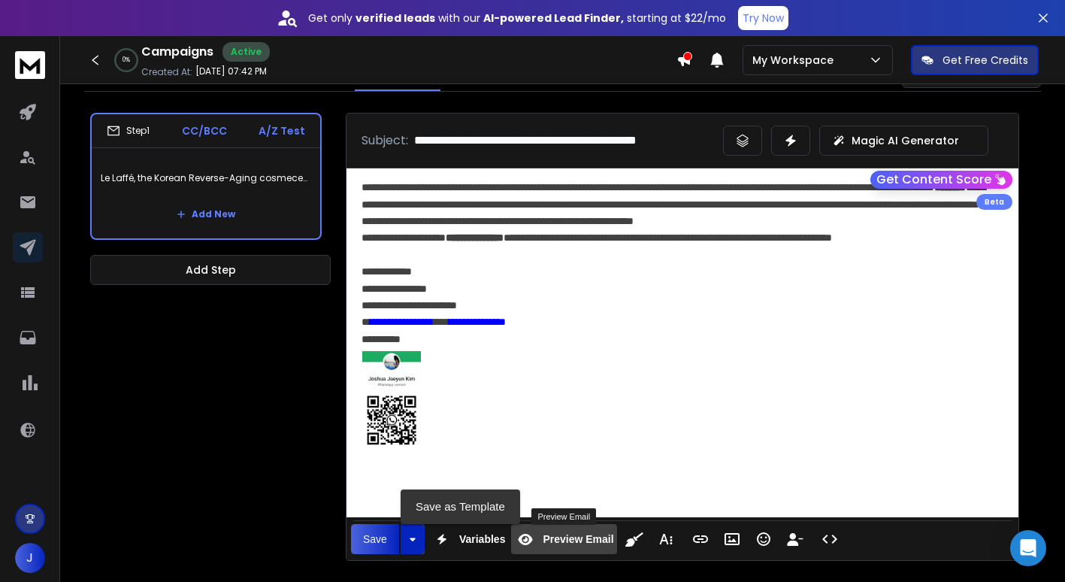
click at [589, 538] on span "Preview Email" at bounding box center [578, 539] width 77 height 13
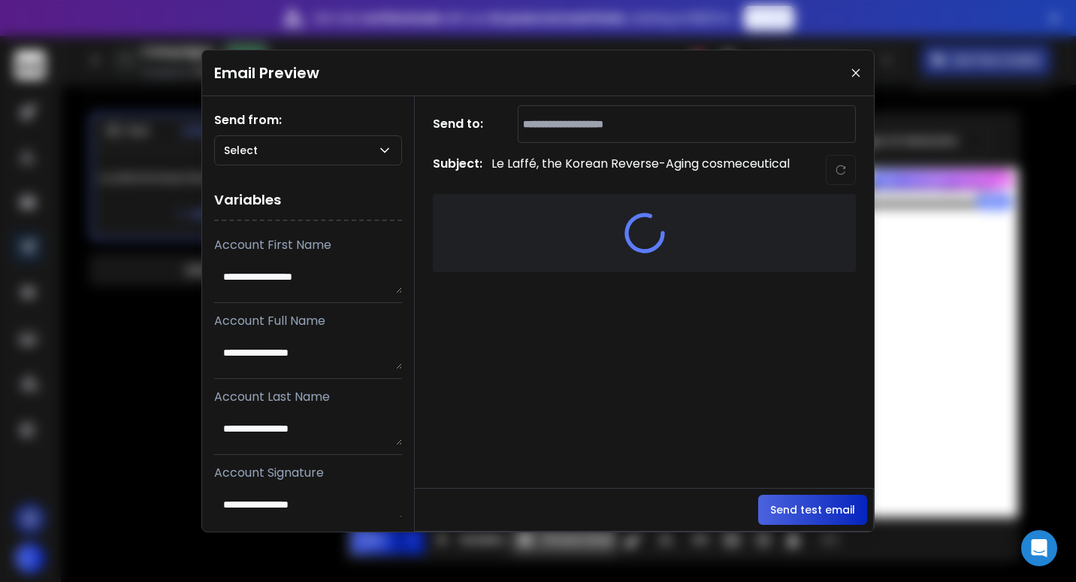
type textarea "**********"
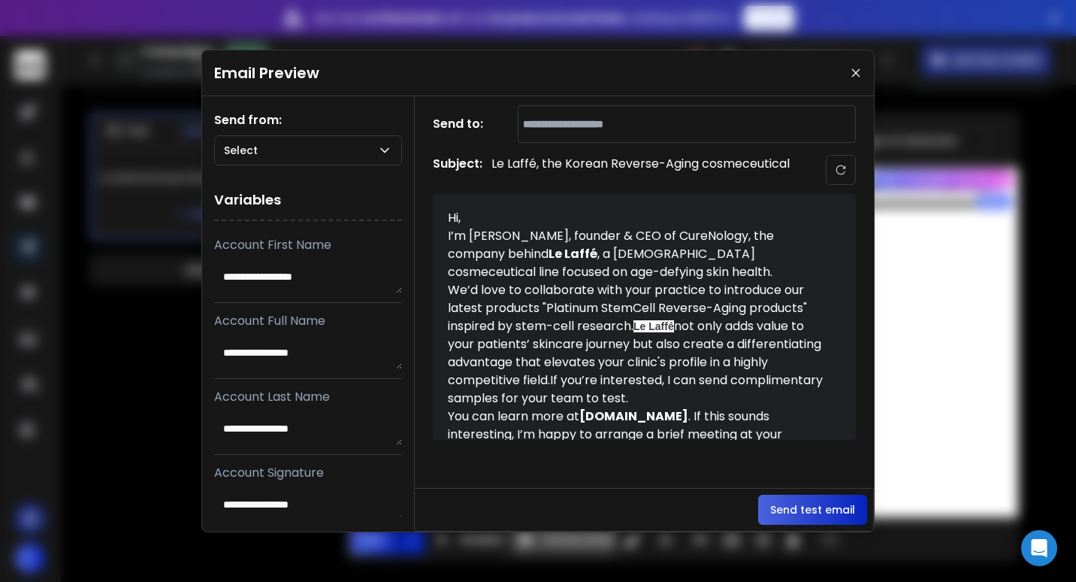
type textarea "******"
type textarea "**********"
type textarea "***"
type textarea "**********"
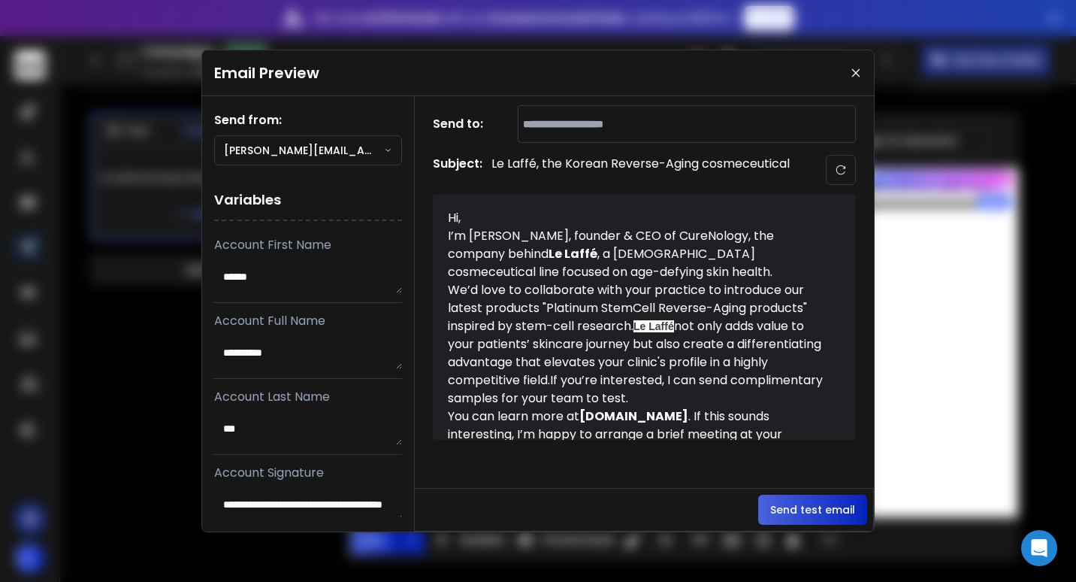
click at [855, 71] on icon at bounding box center [856, 73] width 12 height 12
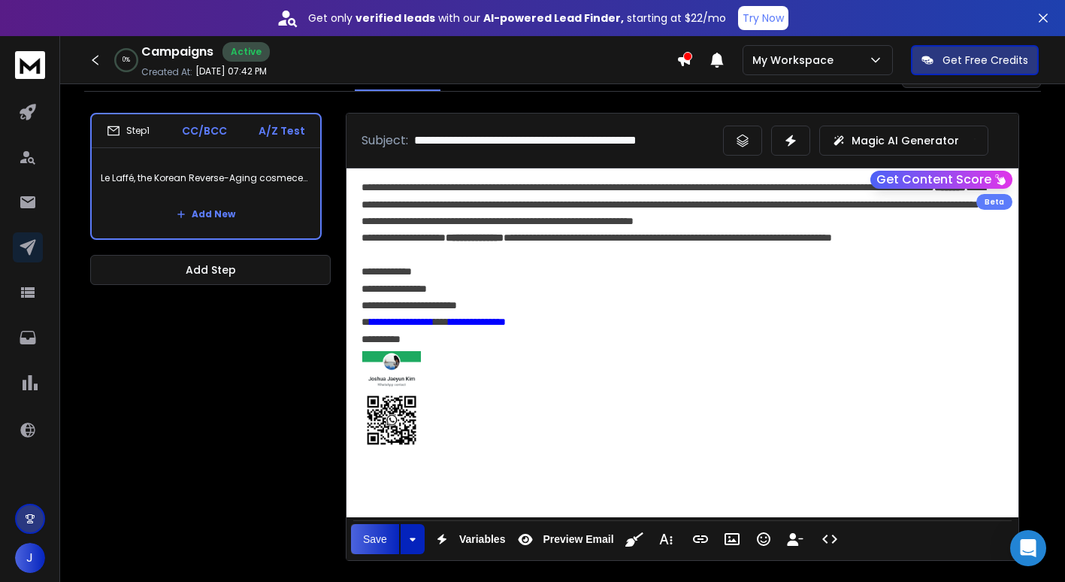
click at [934, 192] on strong "********" at bounding box center [950, 187] width 32 height 11
click at [763, 272] on div "**********" at bounding box center [676, 297] width 630 height 68
click at [488, 201] on div "**********" at bounding box center [676, 204] width 630 height 50
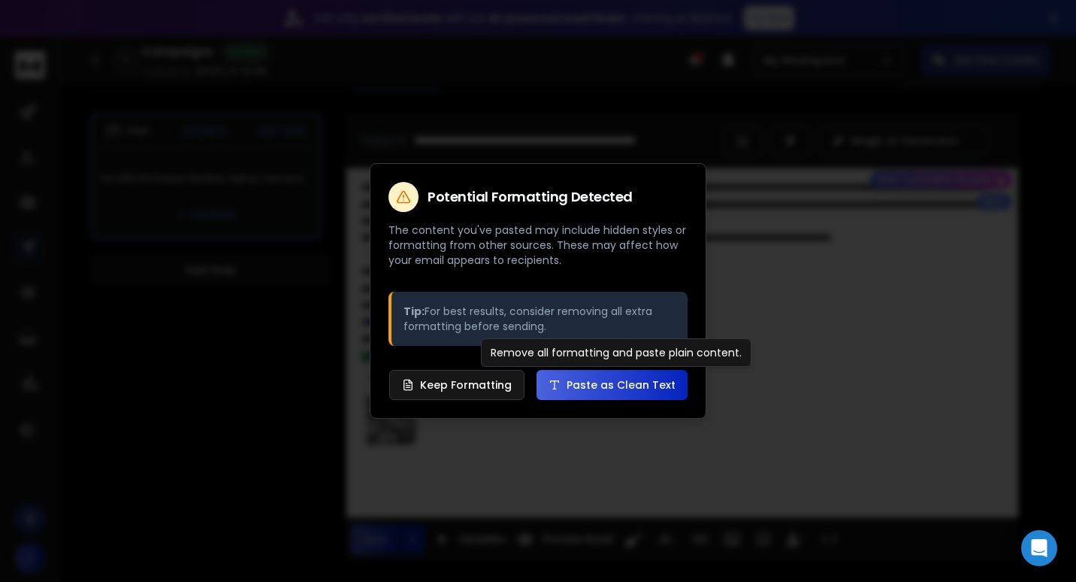
click at [583, 379] on button "Paste as Clean Text" at bounding box center [612, 385] width 151 height 30
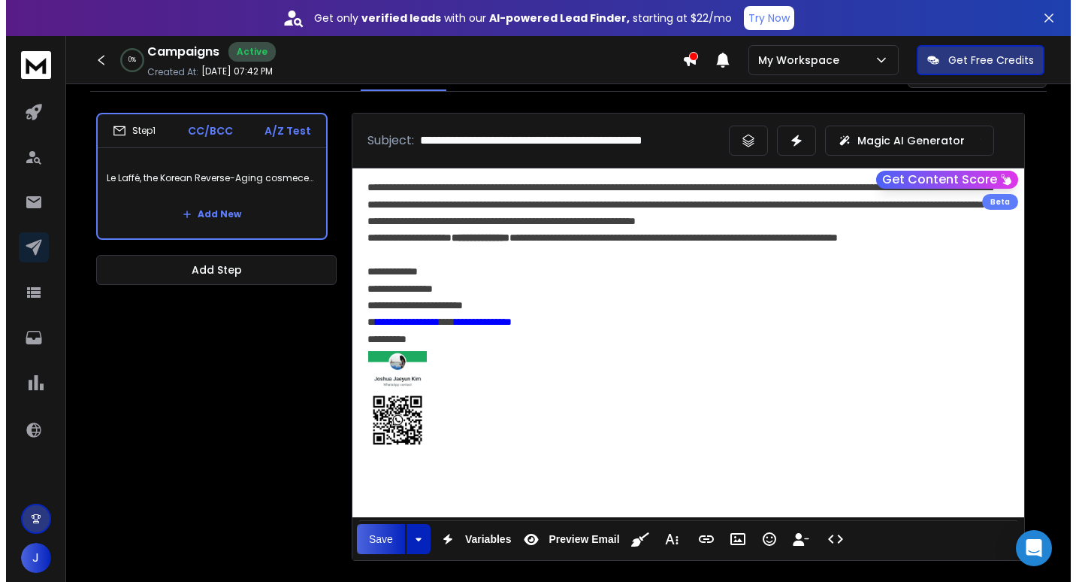
scroll to position [0, 0]
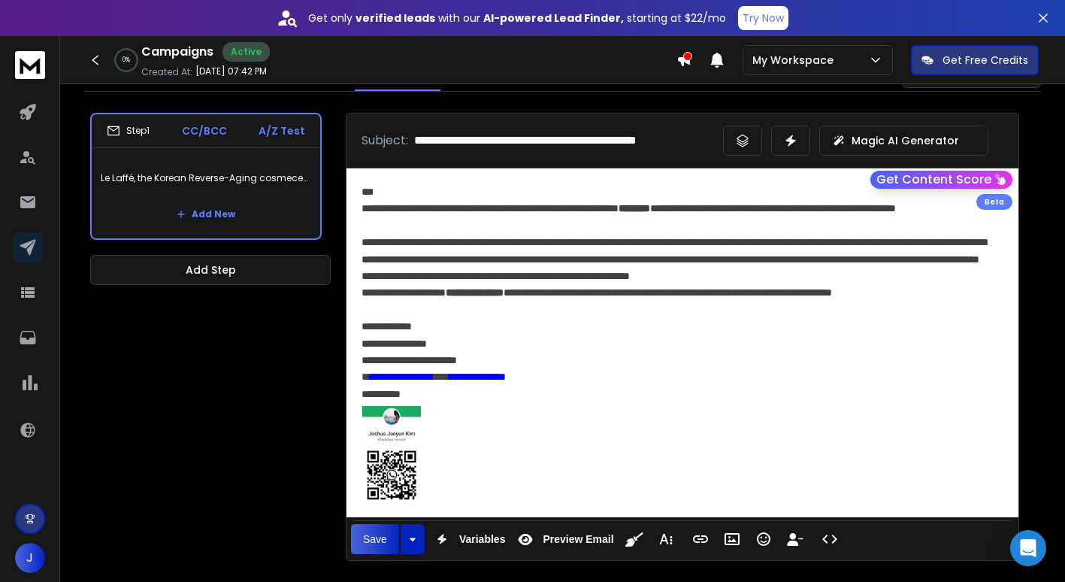
click at [364, 243] on div "**********" at bounding box center [676, 259] width 630 height 50
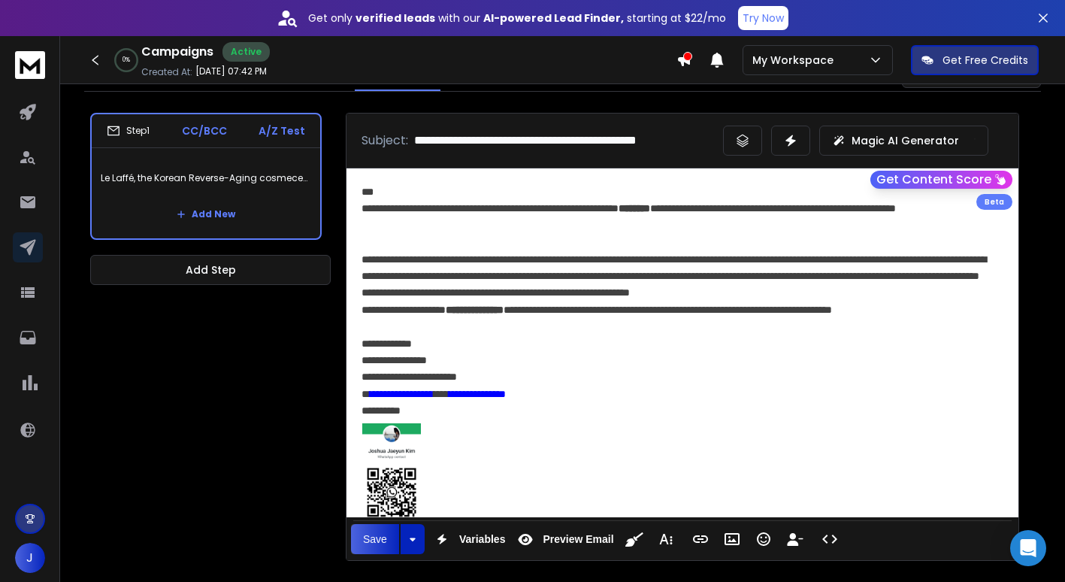
click at [453, 277] on div "**********" at bounding box center [676, 276] width 630 height 50
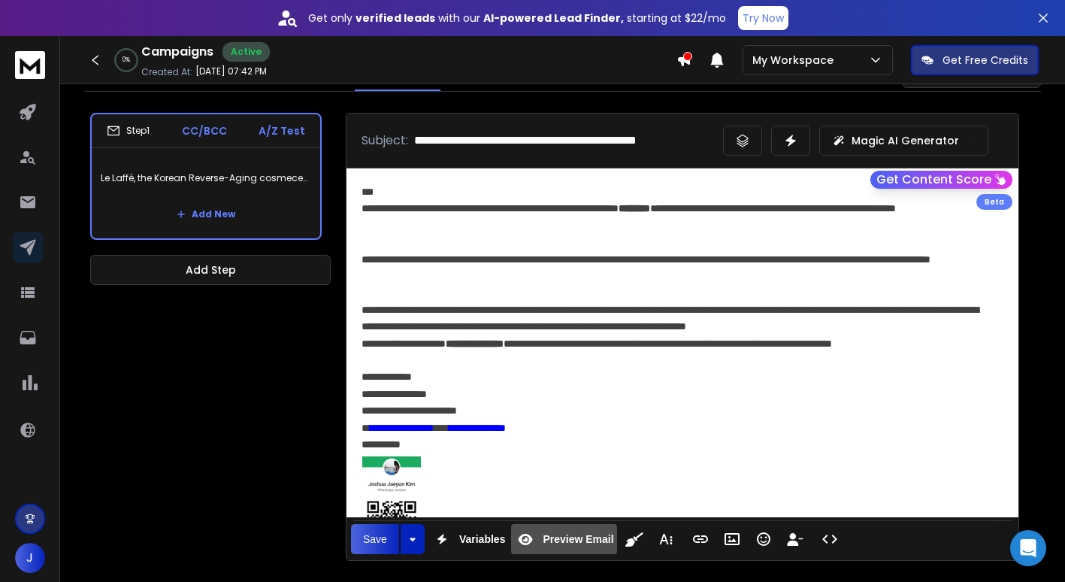
click at [584, 537] on span "Preview Email" at bounding box center [578, 539] width 77 height 13
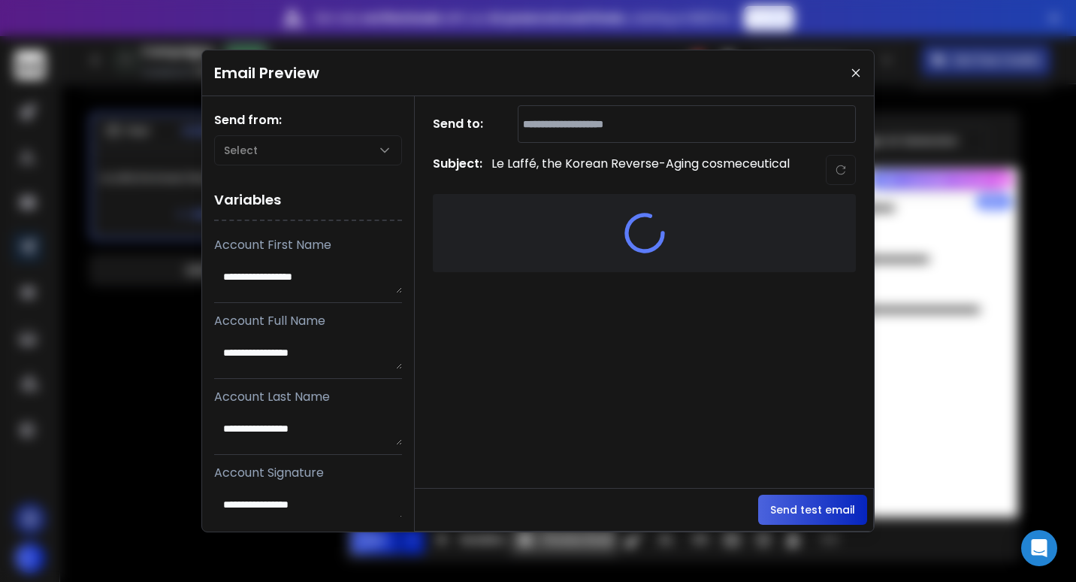
type textarea "**********"
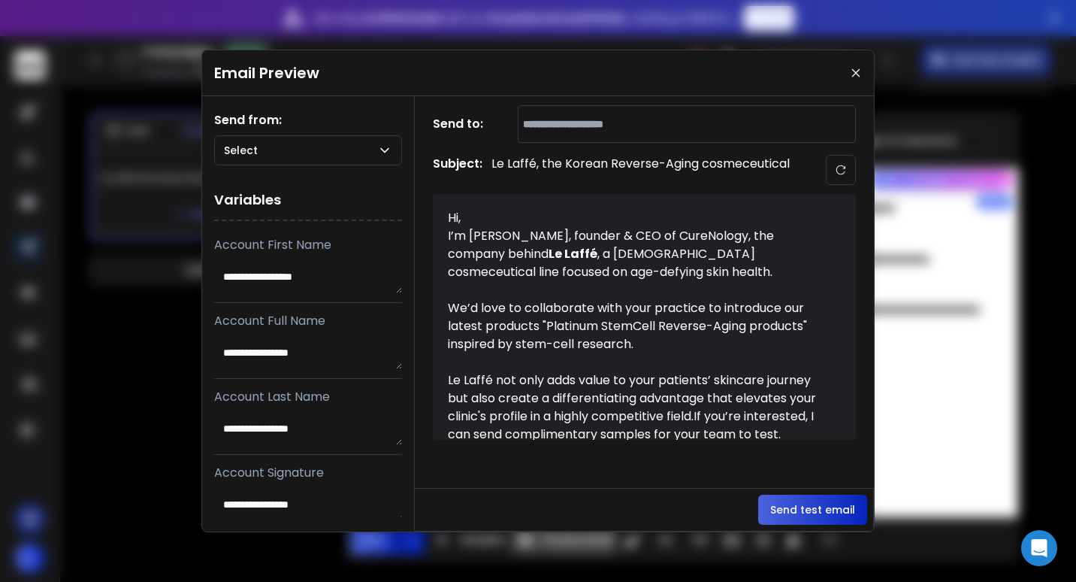
type textarea "******"
type textarea "**********"
type textarea "***"
type textarea "**********"
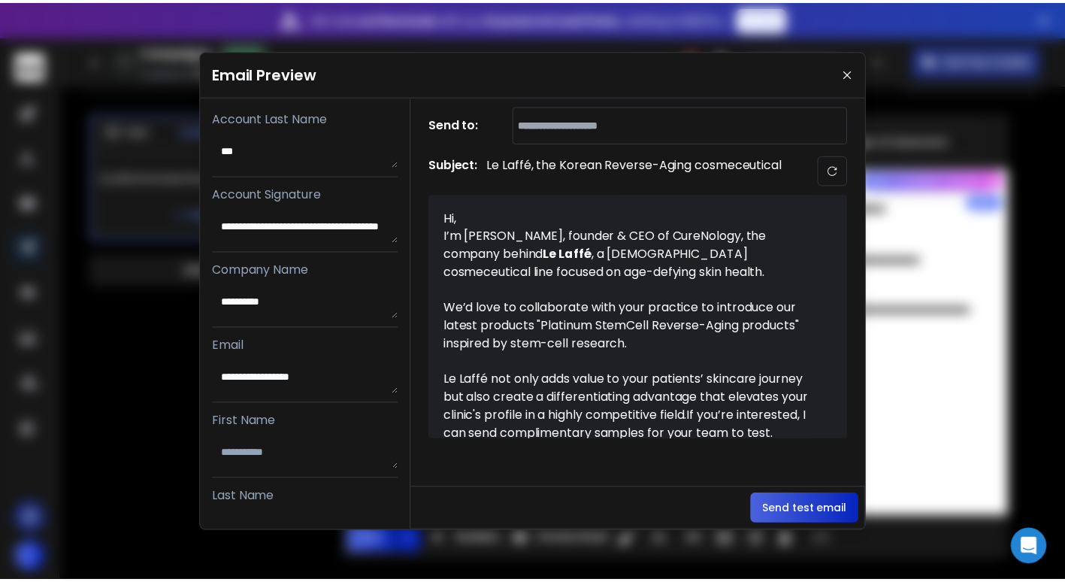
scroll to position [393, 0]
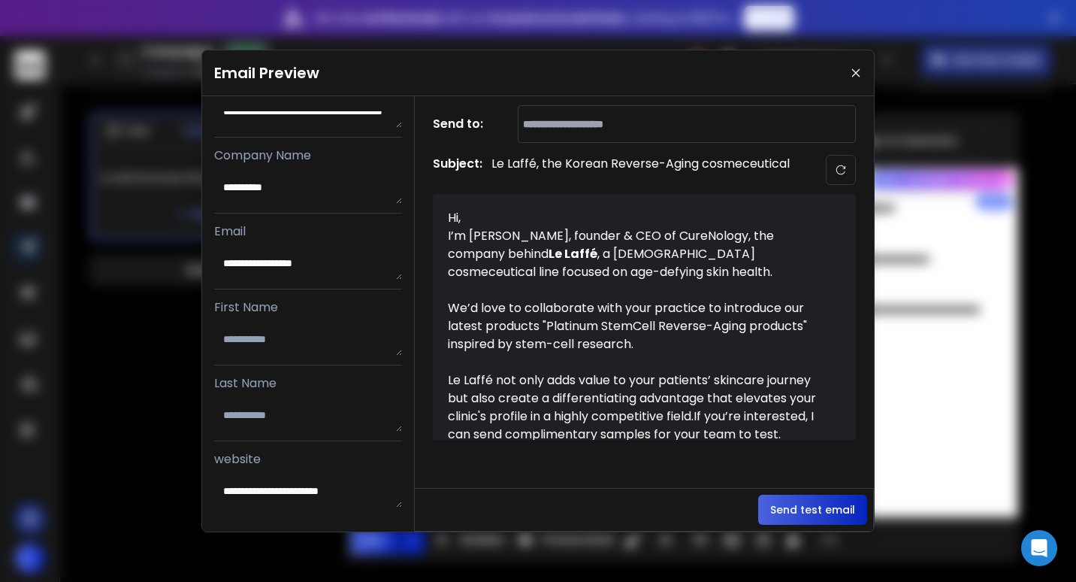
click at [856, 73] on icon at bounding box center [856, 72] width 8 height 8
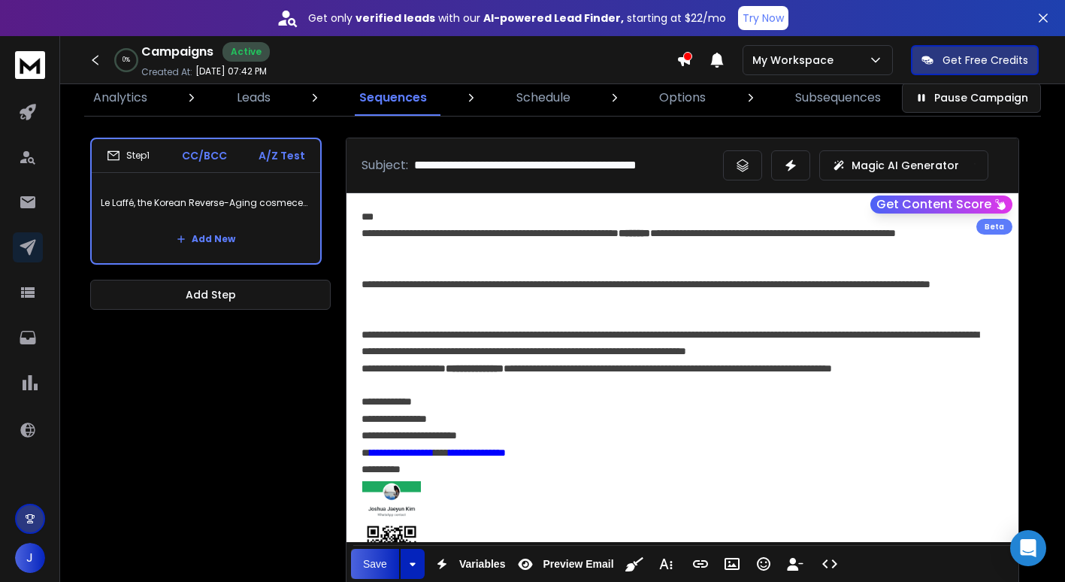
scroll to position [71, 0]
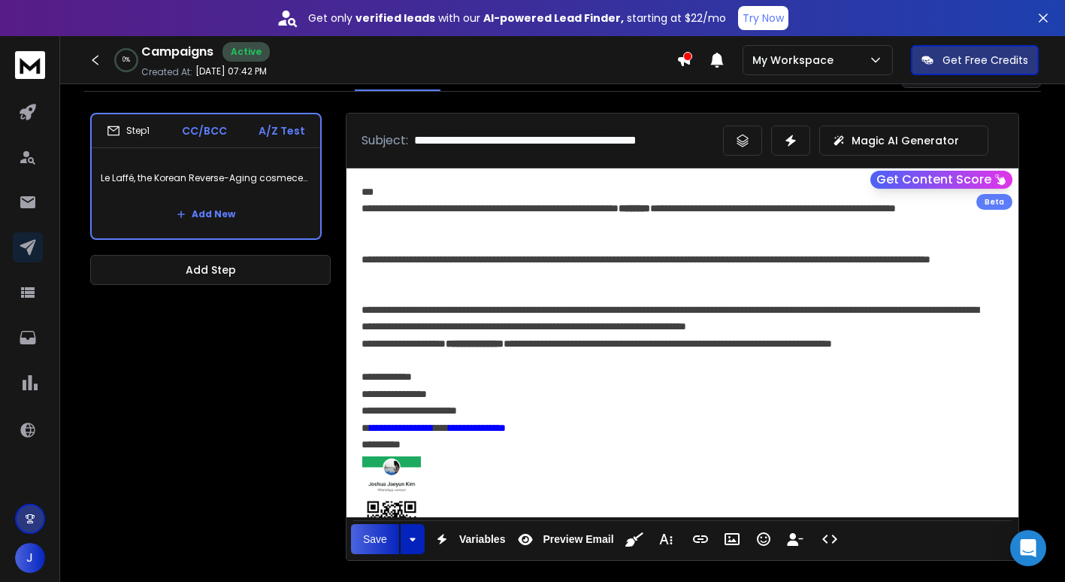
click at [650, 207] on strong "********" at bounding box center [634, 208] width 32 height 11
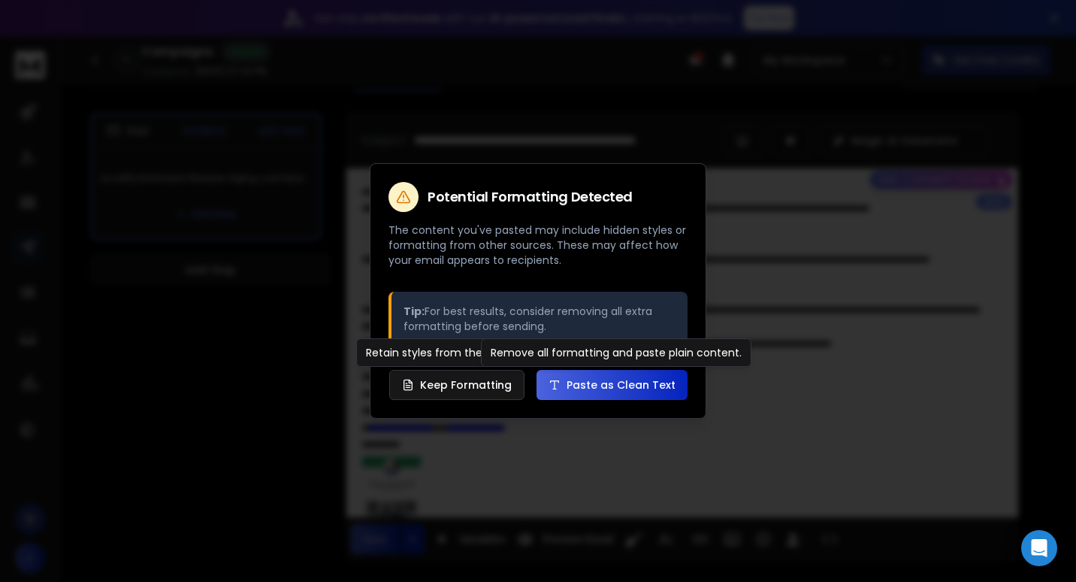
click at [600, 388] on button "Paste as Clean Text" at bounding box center [612, 385] width 151 height 30
click at [599, 395] on button "Paste as Clean Text" at bounding box center [612, 385] width 151 height 30
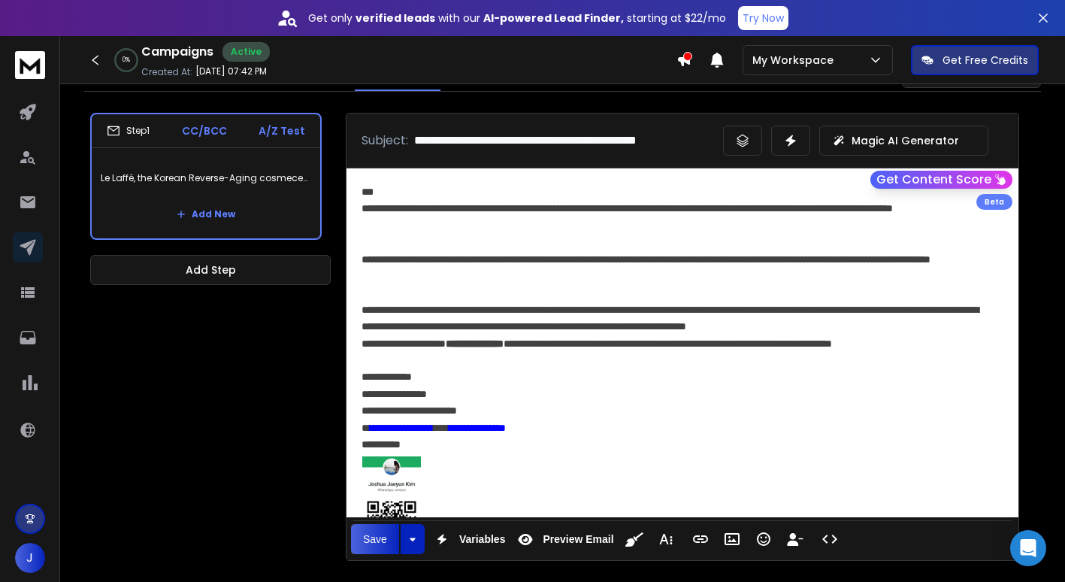
click at [701, 207] on div "**********" at bounding box center [676, 217] width 630 height 34
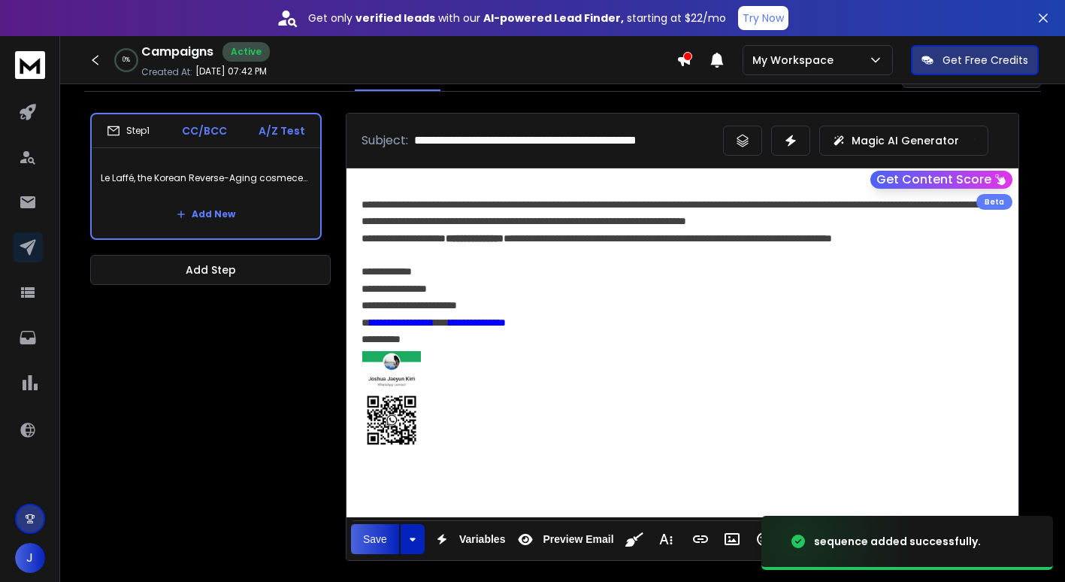
scroll to position [0, 0]
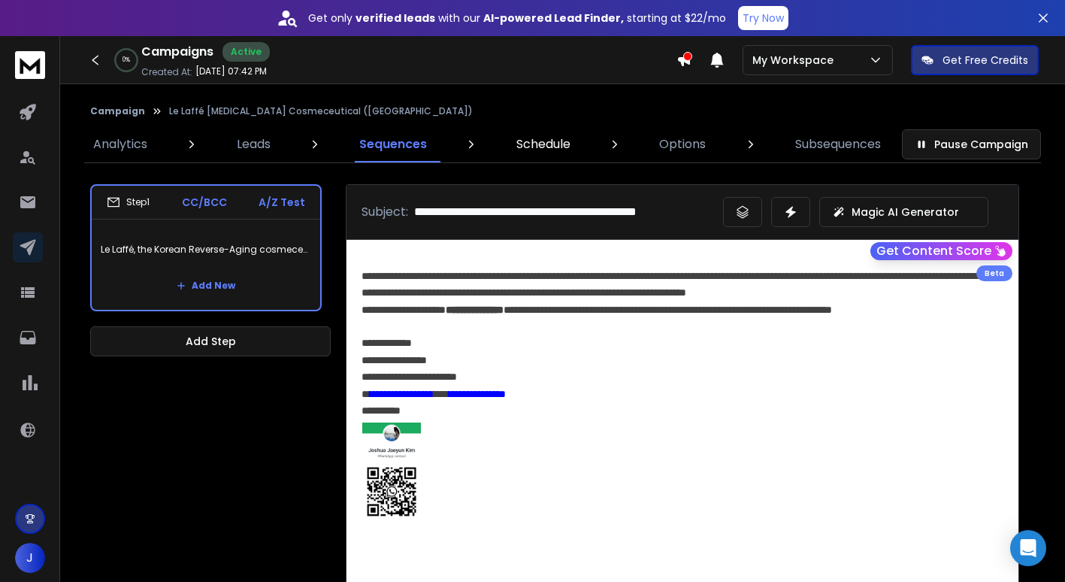
click at [554, 141] on p "Schedule" at bounding box center [543, 144] width 54 height 18
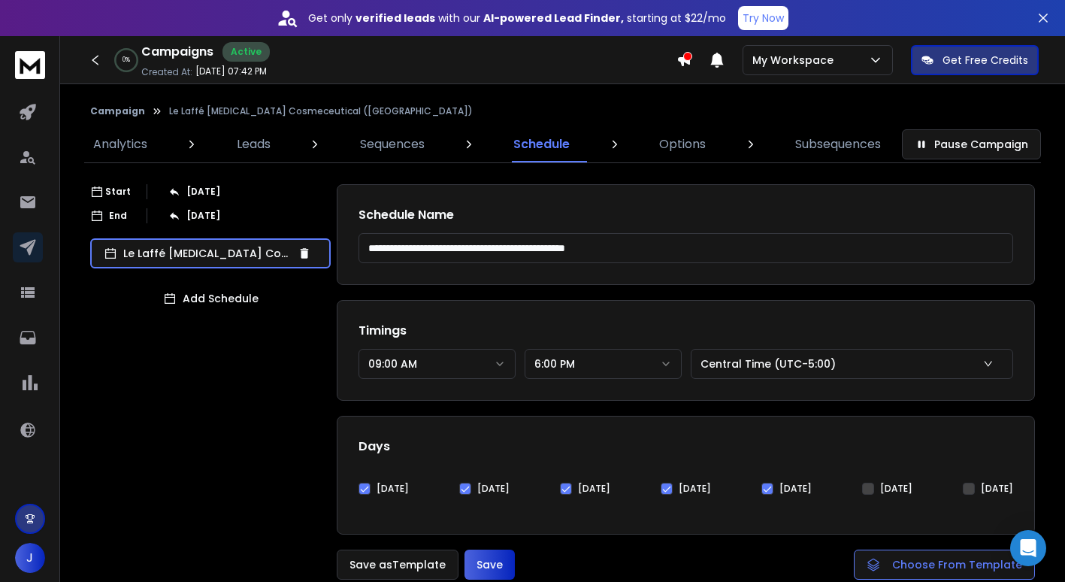
scroll to position [19, 0]
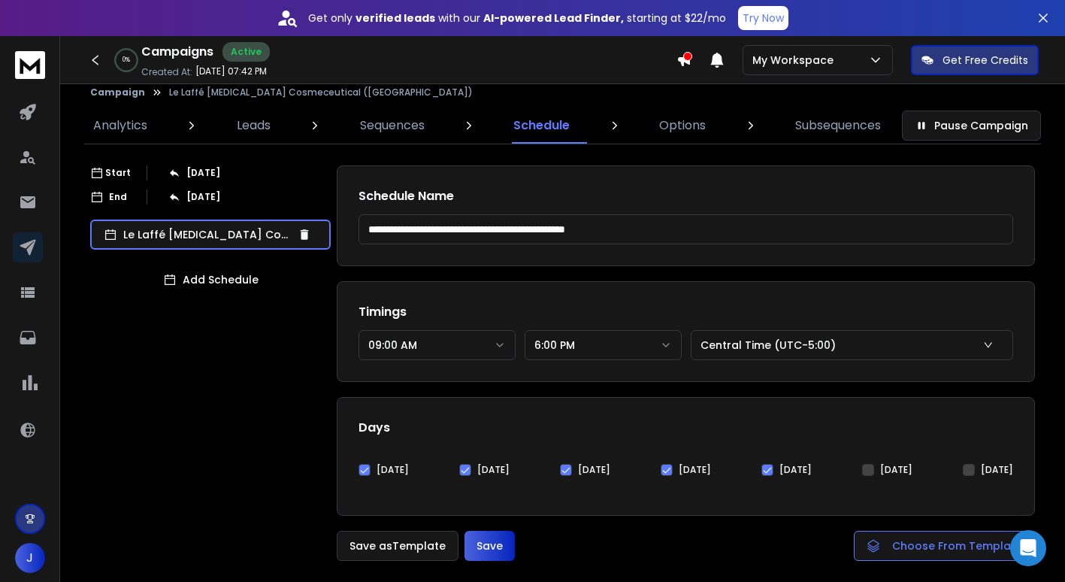
click at [485, 550] on button "Save" at bounding box center [489, 546] width 50 height 30
click at [135, 120] on p "Analytics" at bounding box center [120, 125] width 54 height 18
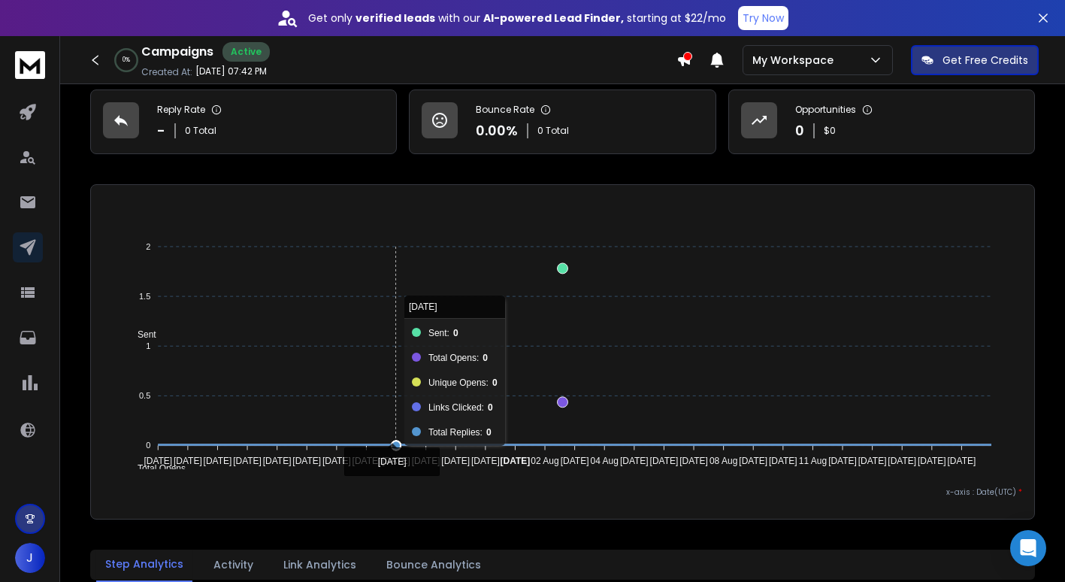
scroll to position [428, 0]
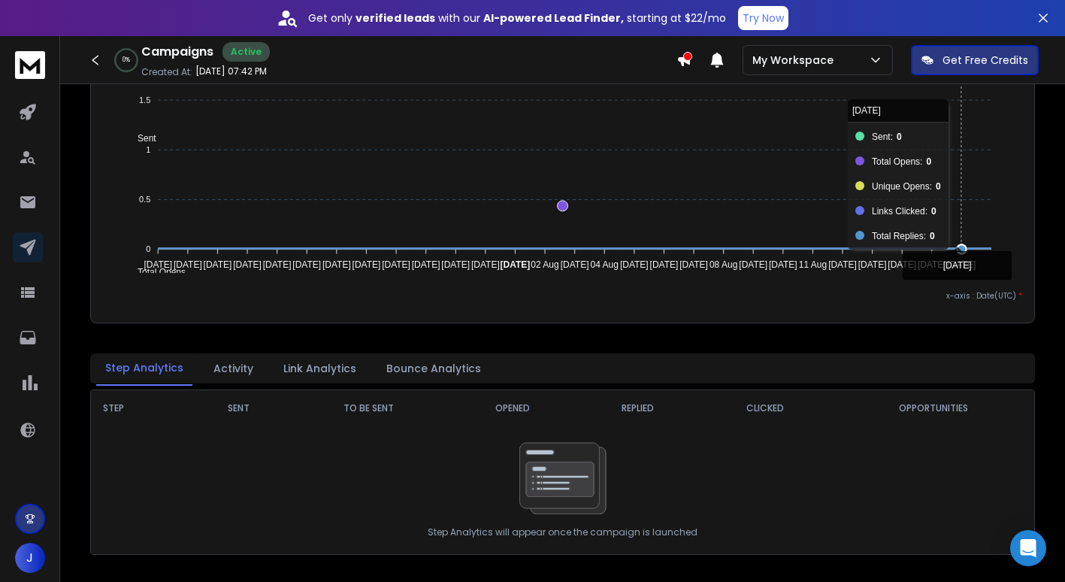
click at [974, 190] on foreignobject "Sent Total Opens Unique Opens Links Clicked Total Replies" at bounding box center [562, 141] width 873 height 263
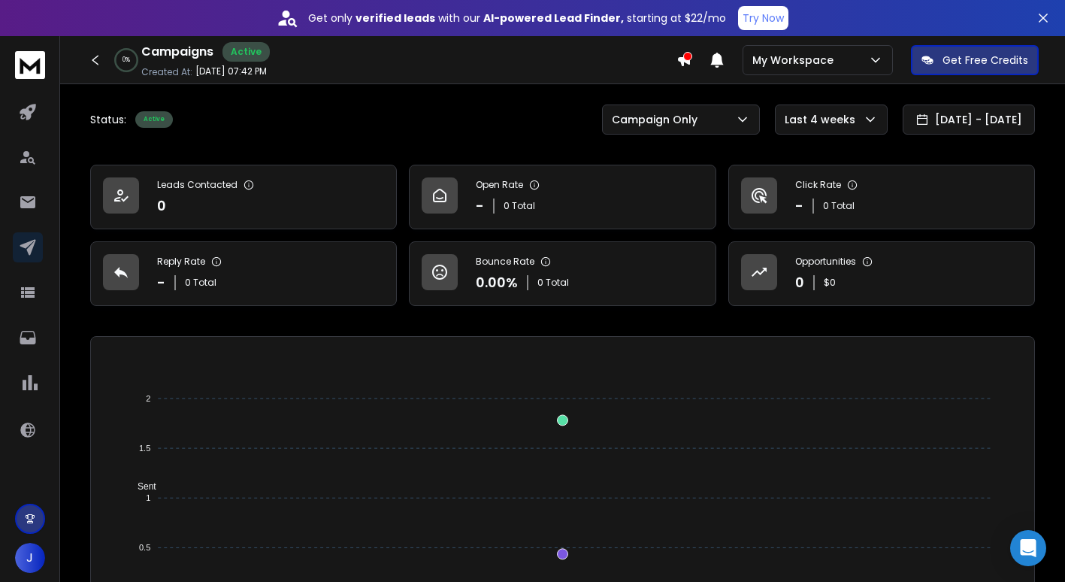
scroll to position [0, 0]
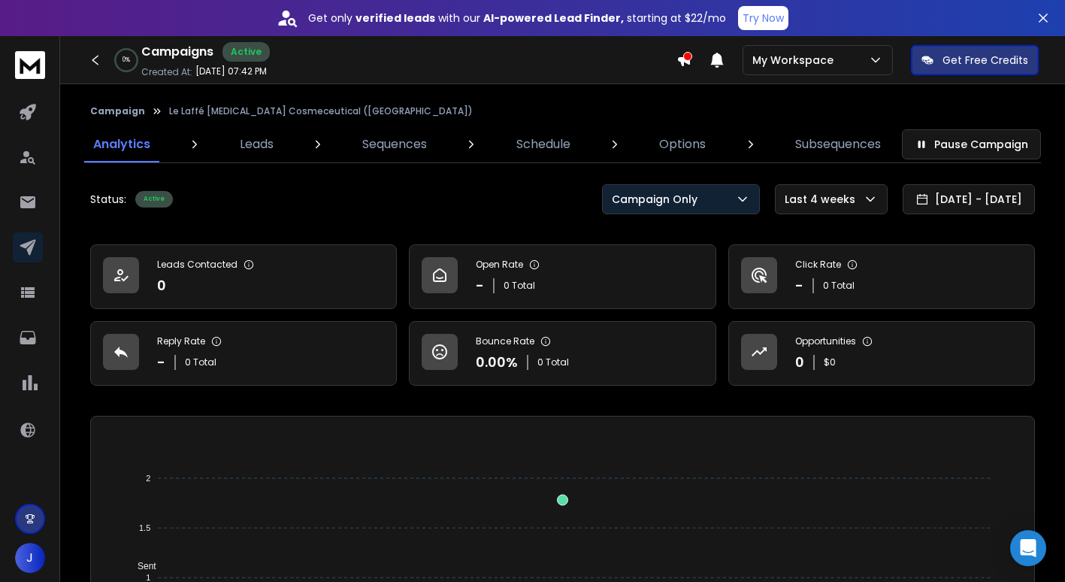
click at [735, 195] on icon at bounding box center [742, 199] width 15 height 15
click at [746, 195] on icon at bounding box center [753, 199] width 15 height 15
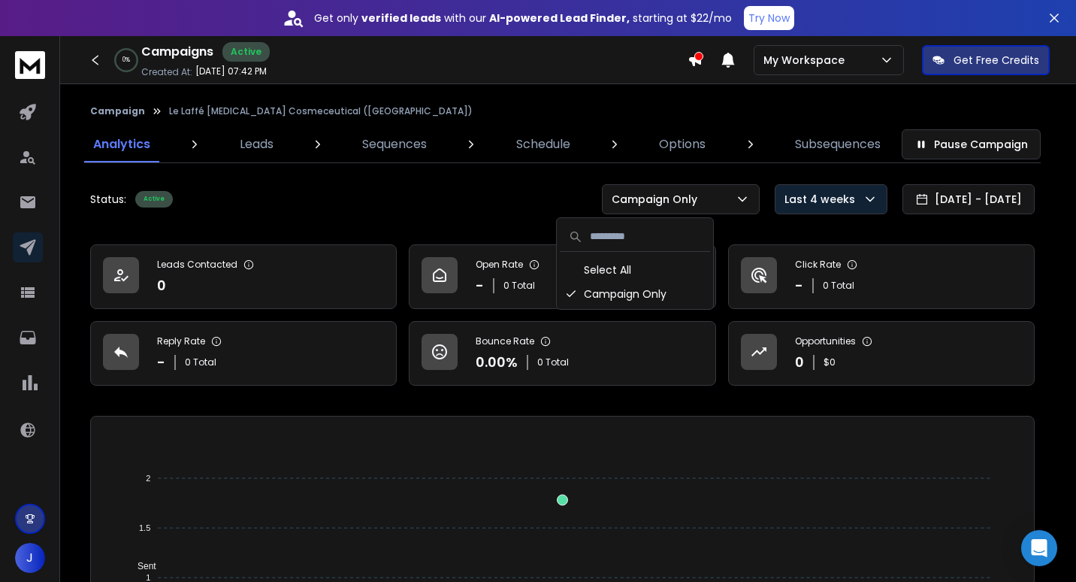
click at [834, 189] on button "Last 4 weeks" at bounding box center [831, 199] width 113 height 30
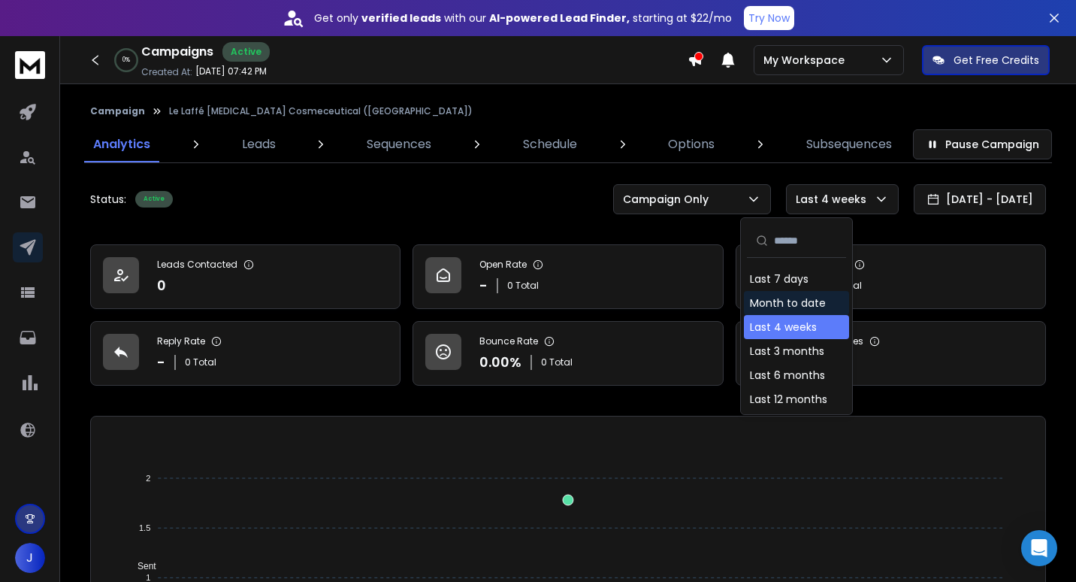
click at [794, 302] on div "Month to date" at bounding box center [788, 302] width 76 height 15
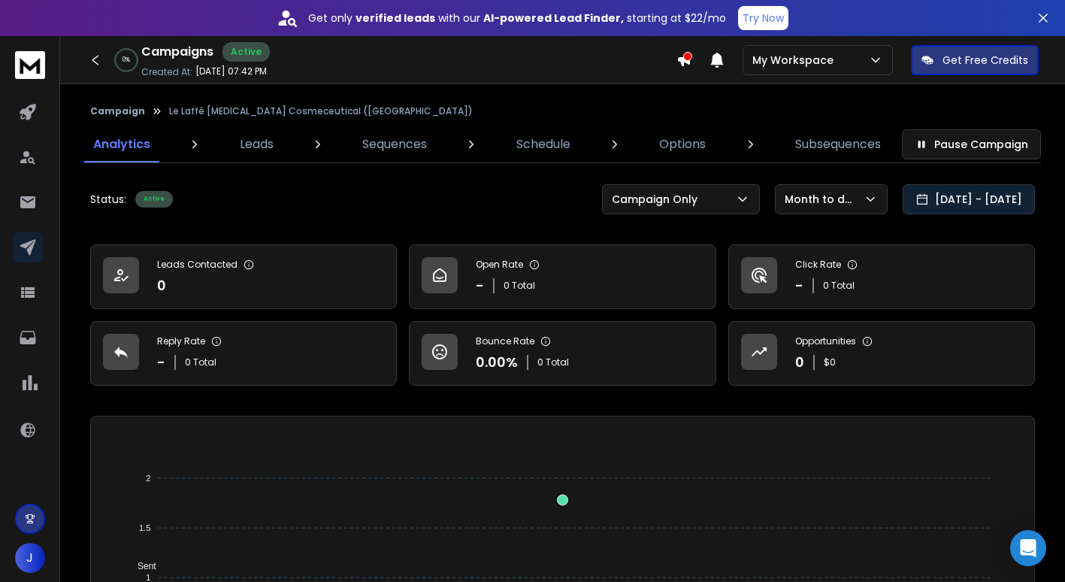
click at [913, 204] on button "[DATE] - [DATE]" at bounding box center [969, 199] width 132 height 30
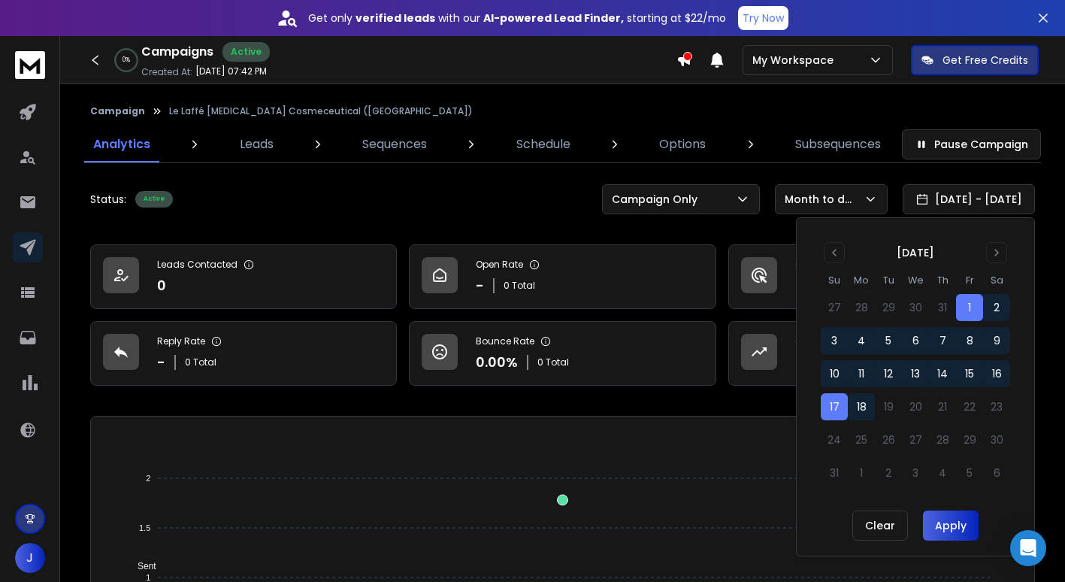
click at [862, 407] on button "18" at bounding box center [861, 406] width 27 height 27
click at [944, 519] on button "Apply" at bounding box center [951, 525] width 56 height 30
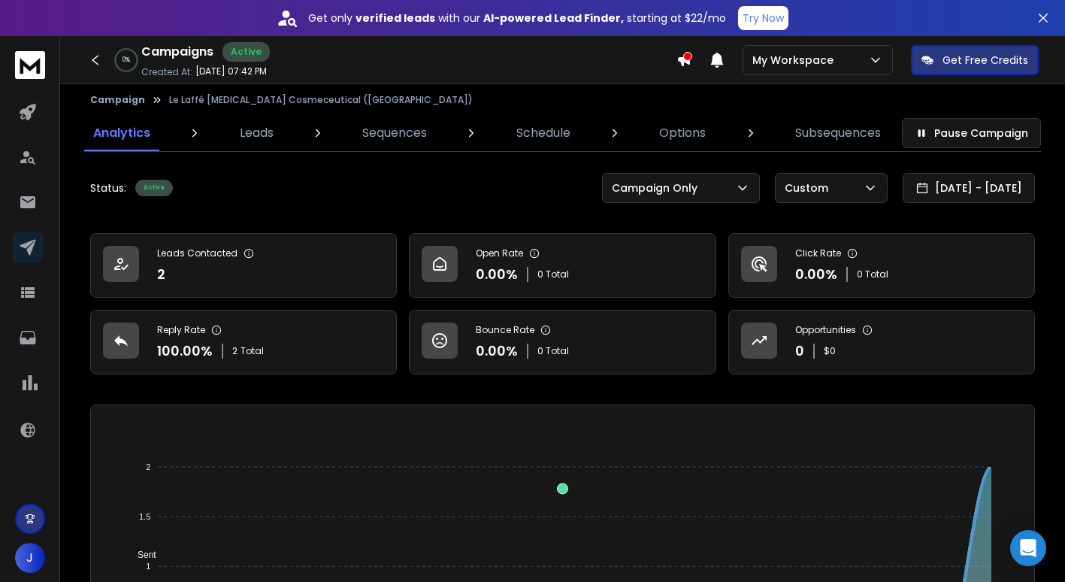
scroll to position [11, 0]
click at [906, 434] on div "Sent Total Opens Unique Opens Links Clicked Total Replies" at bounding box center [562, 496] width 873 height 132
click at [163, 274] on p "2" at bounding box center [161, 275] width 8 height 21
